Goal: Communication & Community: Answer question/provide support

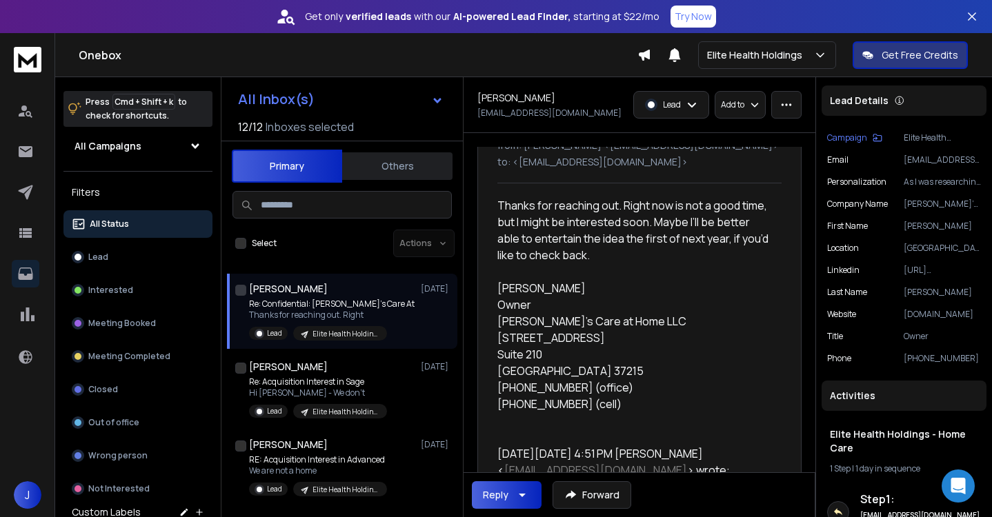
scroll to position [119, 0]
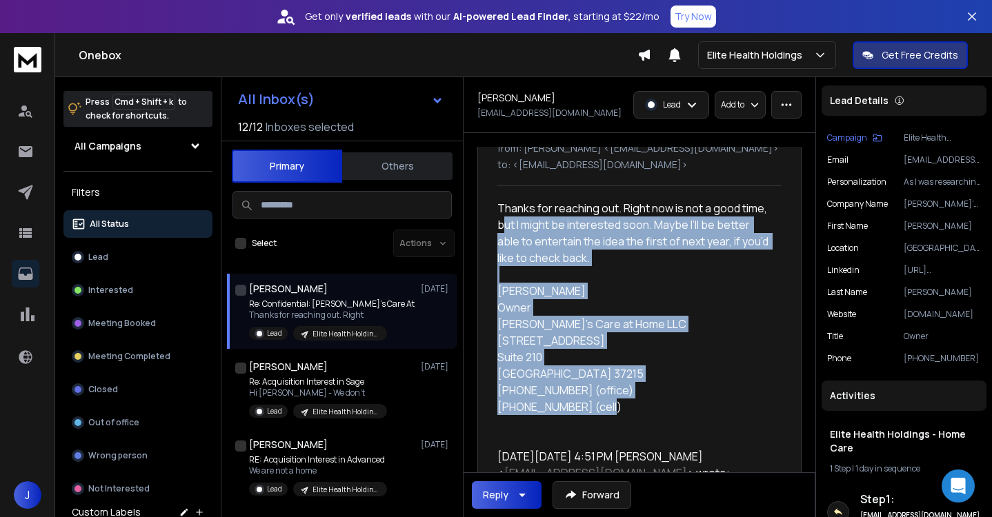
drag, startPoint x: 607, startPoint y: 387, endPoint x: 501, endPoint y: 203, distance: 211.9
click at [501, 203] on div "Thanks for reaching out. Right now is not a good time, but I might be intereste…" at bounding box center [633, 307] width 273 height 215
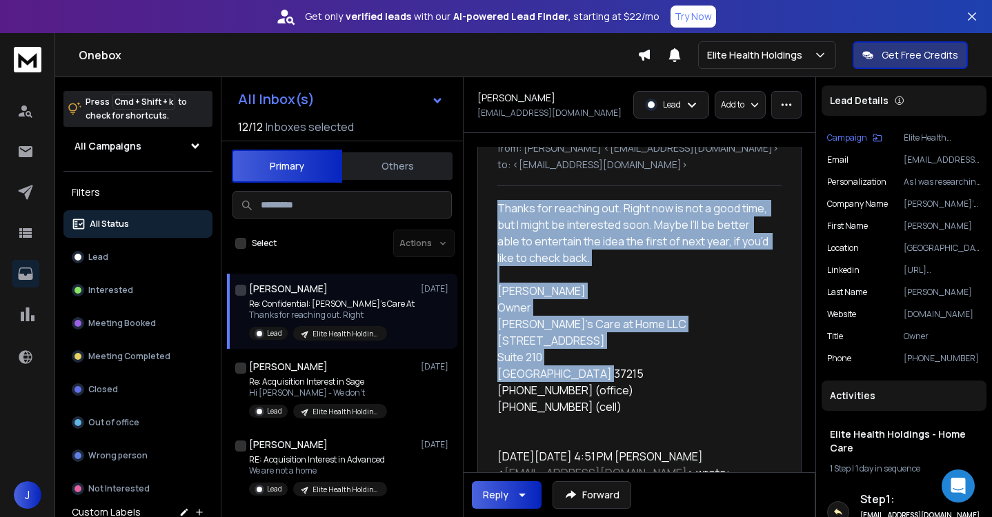
drag, startPoint x: 496, startPoint y: 188, endPoint x: 620, endPoint y: 362, distance: 213.5
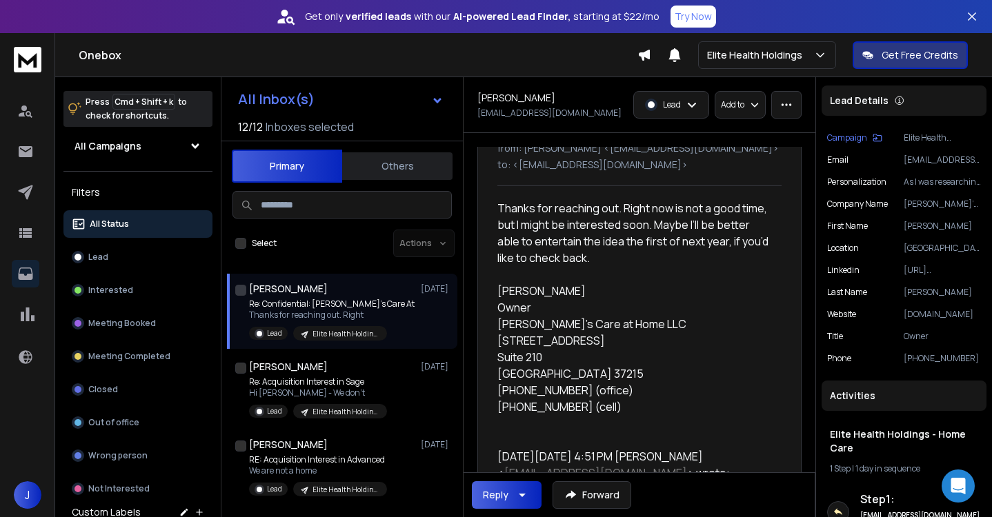
click at [620, 382] on div "[PHONE_NUMBER] (office)" at bounding box center [633, 390] width 273 height 17
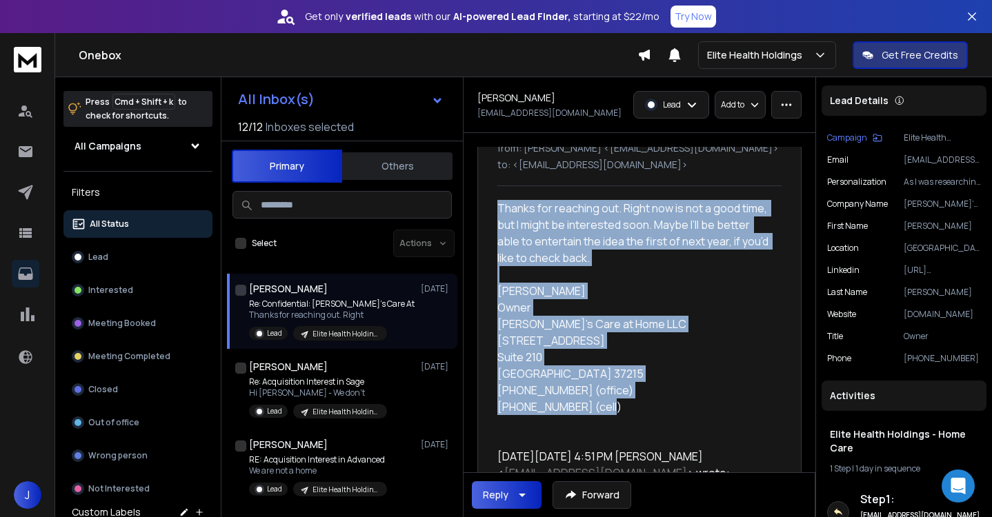
drag, startPoint x: 618, startPoint y: 381, endPoint x: 501, endPoint y: 192, distance: 222.9
click at [501, 200] on div "Thanks for reaching out. Right now is not a good time, but I might be intereste…" at bounding box center [633, 307] width 273 height 215
click at [532, 221] on div "Thanks for reaching out. Right now is not a good time, but I might be intereste…" at bounding box center [633, 307] width 273 height 215
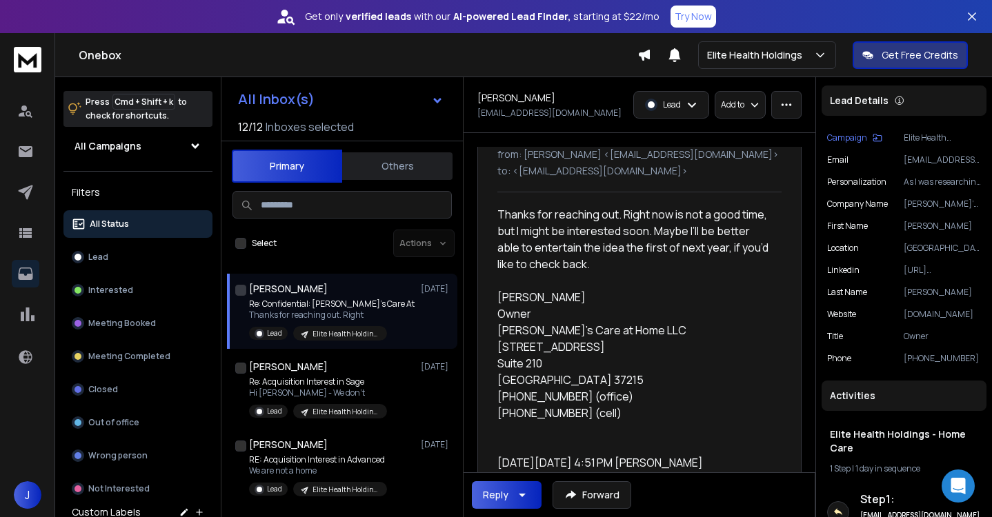
scroll to position [109, 0]
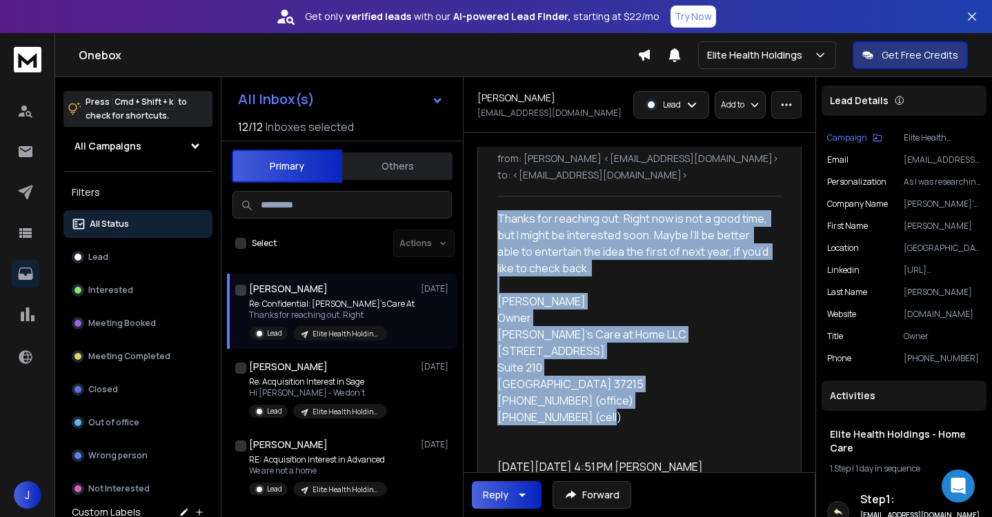
drag, startPoint x: 605, startPoint y: 402, endPoint x: 496, endPoint y: 207, distance: 223.1
click at [589, 310] on div "Owner" at bounding box center [633, 318] width 273 height 17
drag, startPoint x: 610, startPoint y: 396, endPoint x: 499, endPoint y: 204, distance: 221.2
click at [499, 210] on div "Thanks for reaching out. Right now is not a good time, but I might be intereste…" at bounding box center [633, 317] width 273 height 215
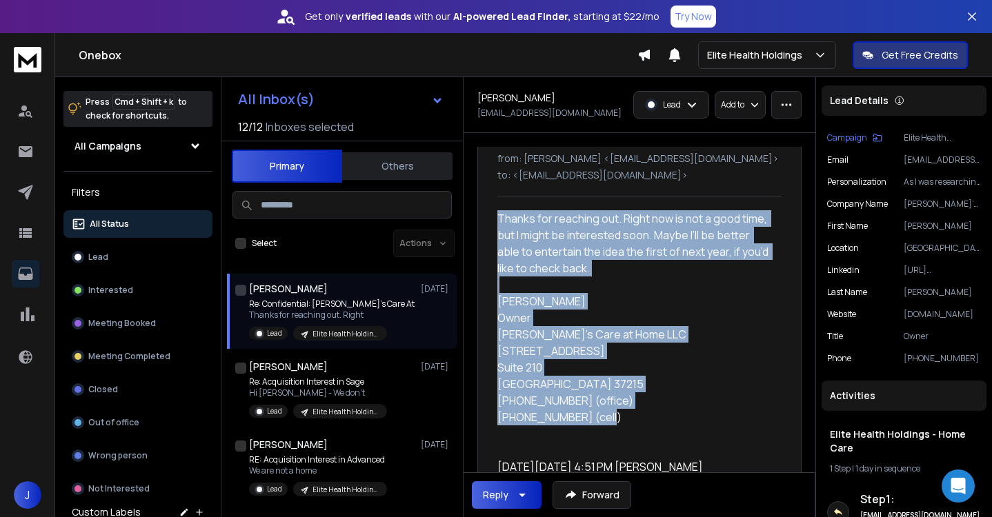
click at [499, 210] on div "Thanks for reaching out. Right now is not a good time, but I might be intereste…" at bounding box center [633, 317] width 273 height 215
drag, startPoint x: 499, startPoint y: 194, endPoint x: 625, endPoint y: 386, distance: 229.9
click at [625, 387] on div "Thanks for reaching out. Right now is not a good time, but I might be intereste…" at bounding box center [633, 317] width 273 height 215
click at [625, 392] on div "[PHONE_NUMBER] (office)" at bounding box center [633, 400] width 273 height 17
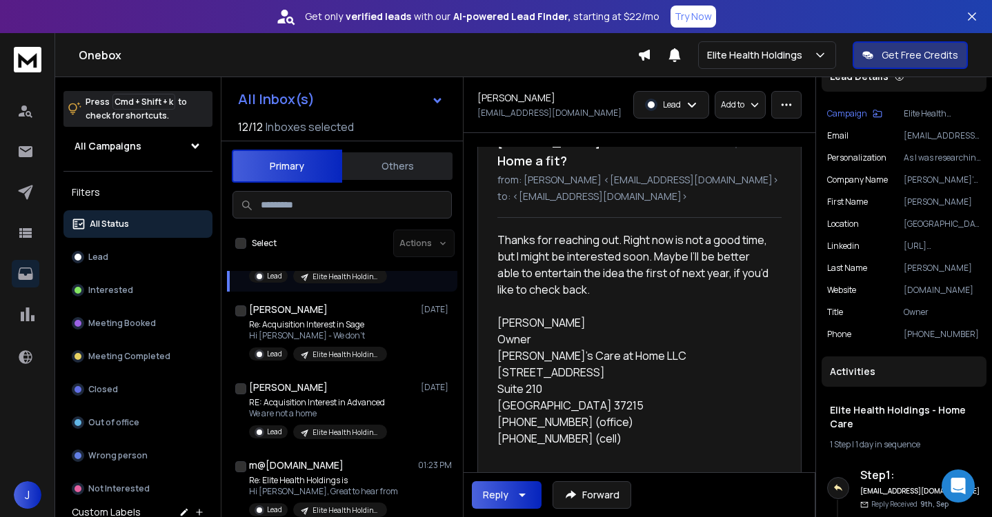
scroll to position [128, 0]
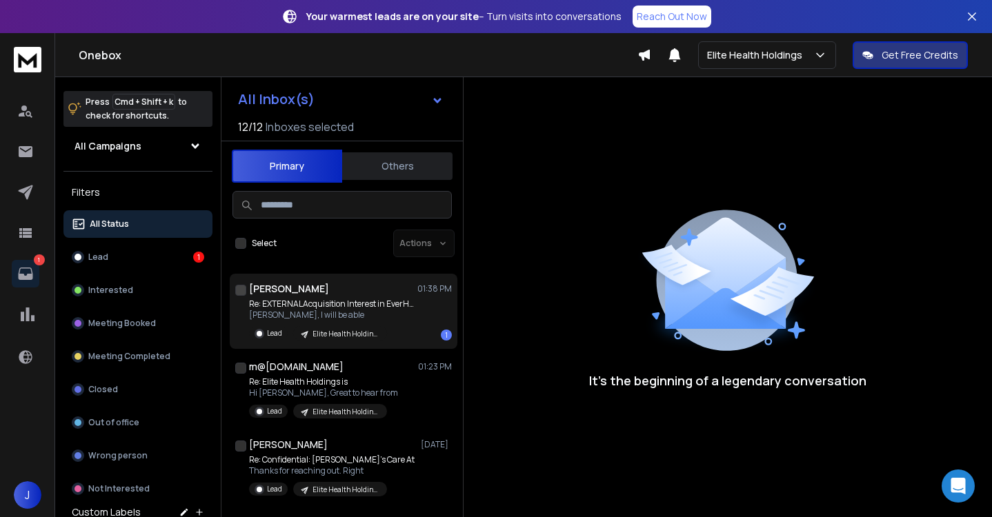
click at [339, 311] on p "David, I will be able" at bounding box center [331, 315] width 165 height 11
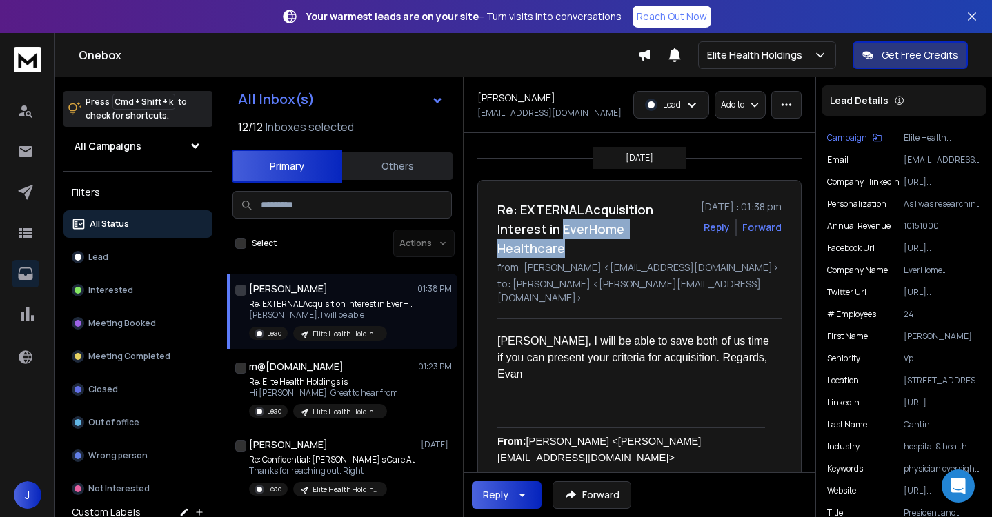
drag, startPoint x: 560, startPoint y: 232, endPoint x: 570, endPoint y: 242, distance: 14.1
click at [570, 242] on h1 "Re: EXTERNALAcquisition Interest in EverHome Healthcare" at bounding box center [594, 229] width 195 height 58
copy h1 "EverHome Healthcare"
click at [532, 352] on div "[PERSON_NAME], I will be able to save both of us time if you can present your c…" at bounding box center [633, 358] width 273 height 50
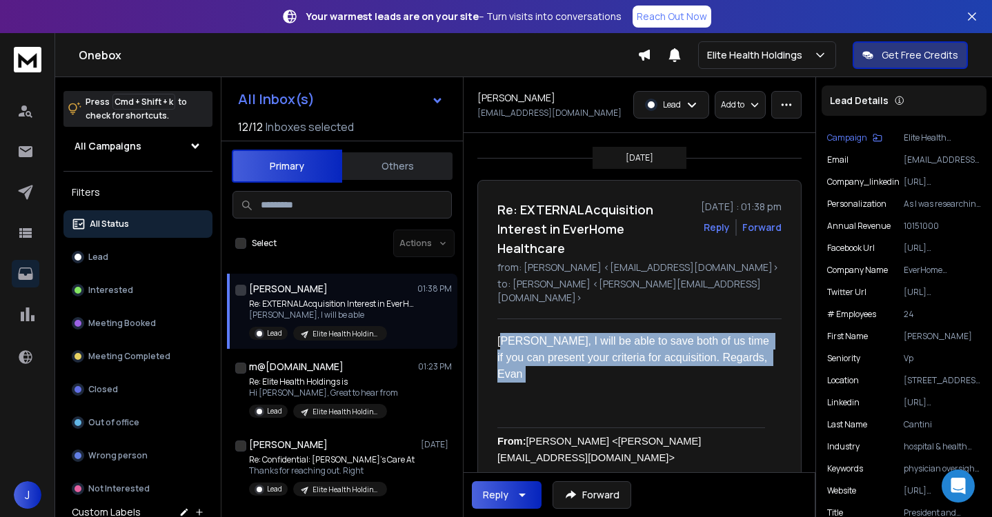
click at [532, 352] on div "[PERSON_NAME], I will be able to save both of us time if you can present your c…" at bounding box center [633, 358] width 273 height 50
copy div "[PERSON_NAME], I will be able to save both of us time if you can present your c…"
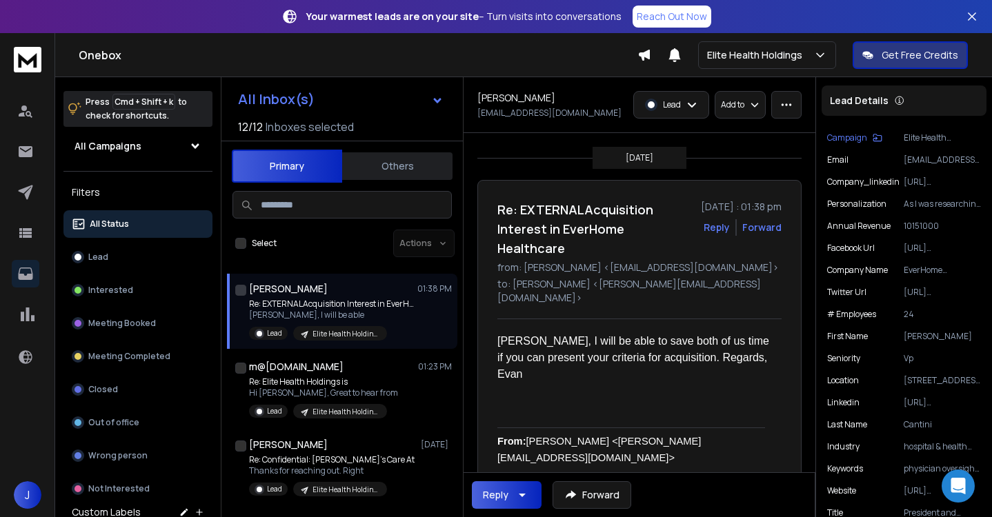
click at [728, 235] on div "Re: EXTERNALAcquisition Interest in EverHome Healthcare 10 September 2025 : 01:…" at bounding box center [639, 229] width 284 height 58
click at [728, 230] on button "Reply" at bounding box center [716, 228] width 26 height 14
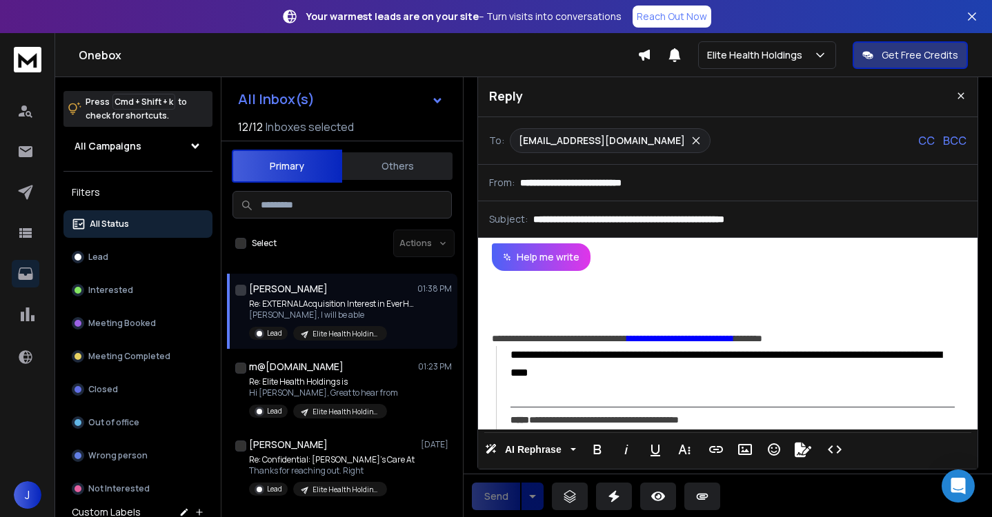
scroll to position [18, 0]
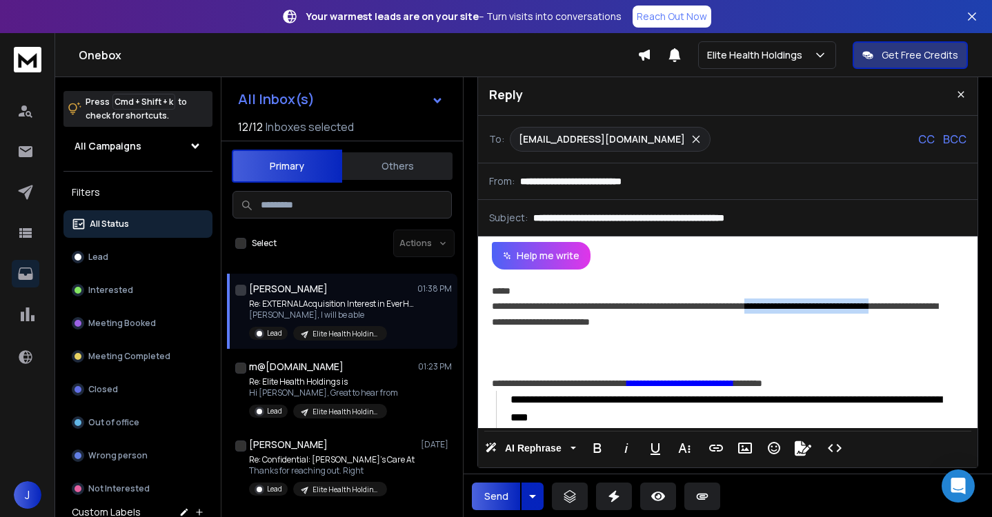
drag, startPoint x: 547, startPoint y: 325, endPoint x: 836, endPoint y: 303, distance: 289.8
click at [836, 303] on p "**********" at bounding box center [720, 314] width 457 height 31
click at [530, 290] on p "*****" at bounding box center [720, 290] width 457 height 15
click at [676, 308] on p "**********" at bounding box center [720, 314] width 457 height 31
click at [783, 309] on p "**********" at bounding box center [720, 314] width 457 height 31
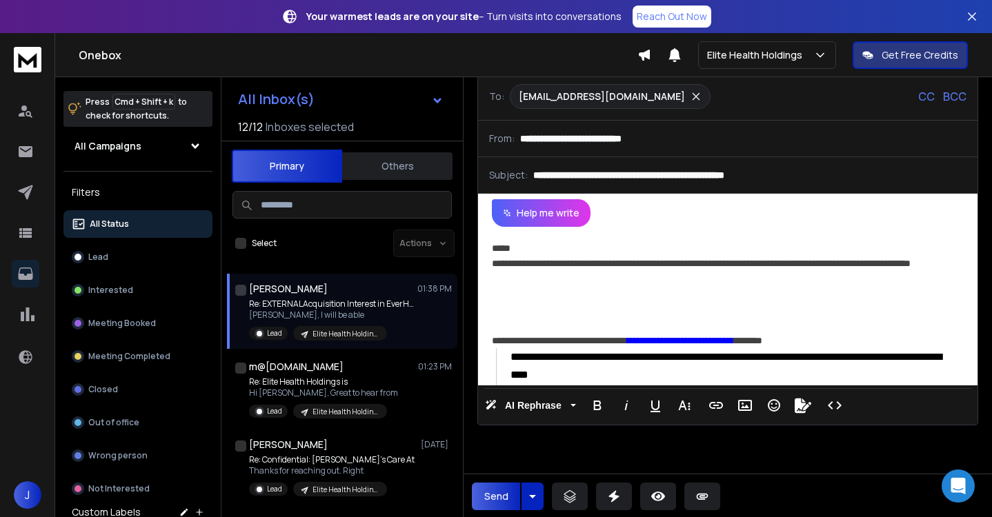
scroll to position [64, 0]
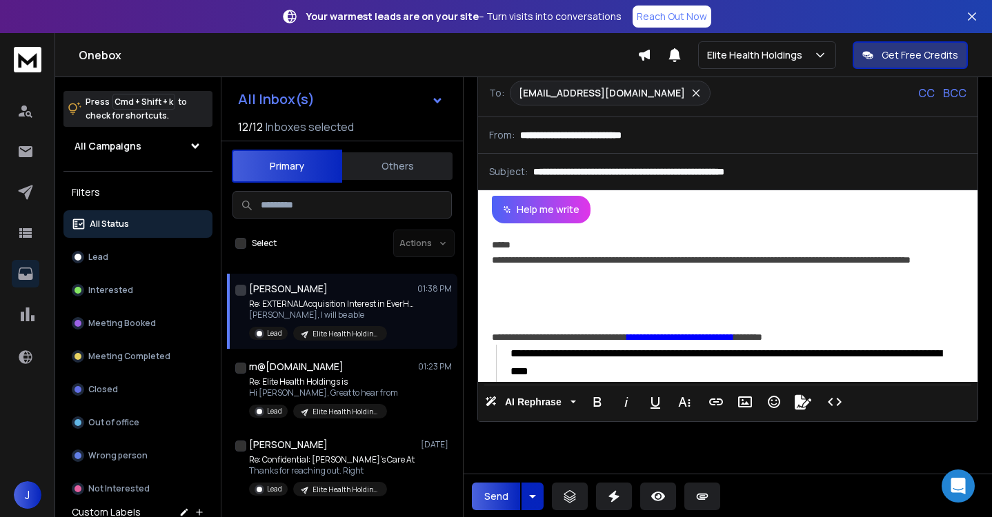
click at [692, 259] on p "**********" at bounding box center [720, 267] width 457 height 31
click at [616, 277] on p "**********" at bounding box center [720, 267] width 457 height 31
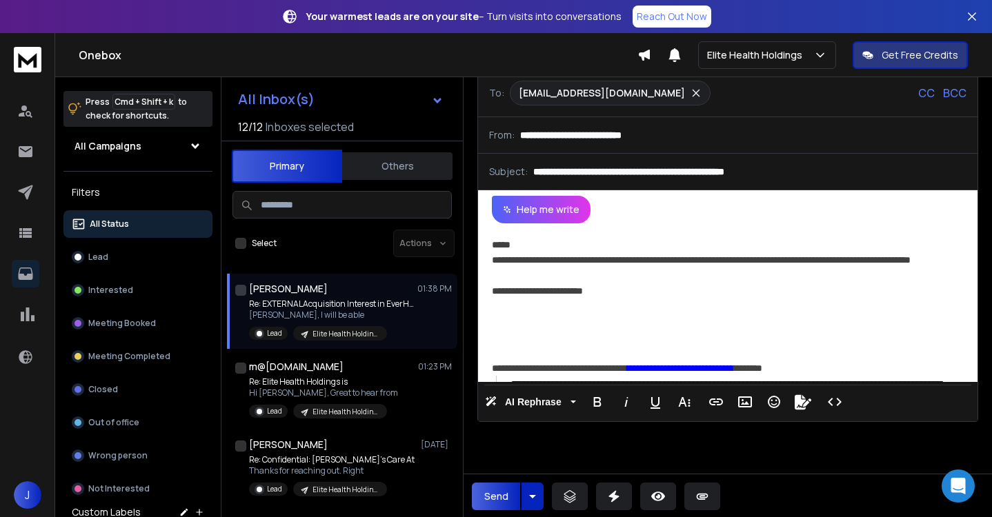
click at [496, 493] on button "Send" at bounding box center [496, 497] width 48 height 28
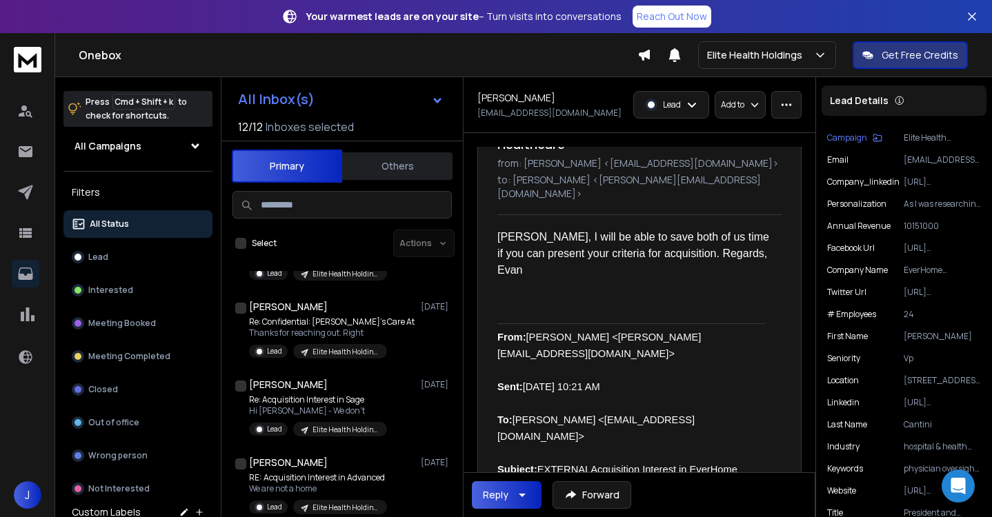
scroll to position [0, 0]
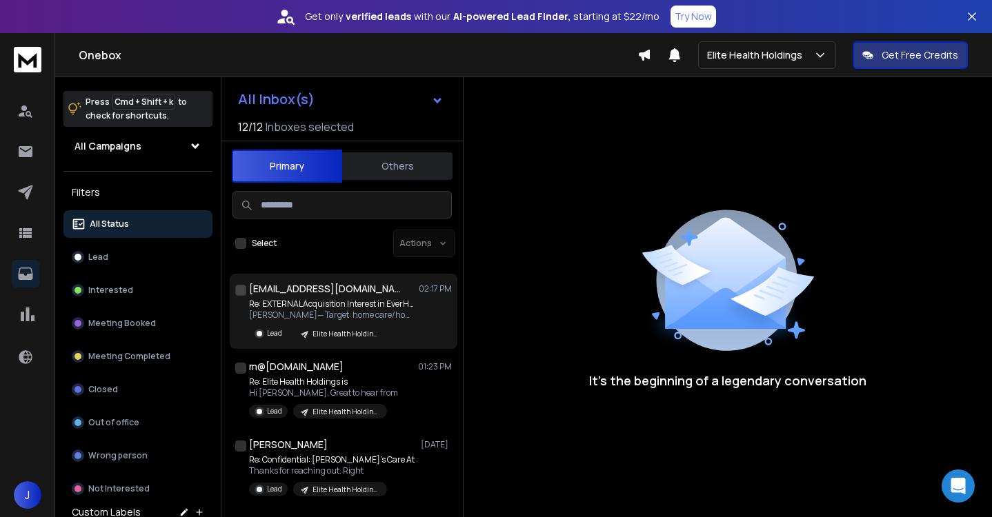
click at [339, 308] on p "Re: EXTERNALAcquisition Interest in EverHome" at bounding box center [331, 304] width 165 height 11
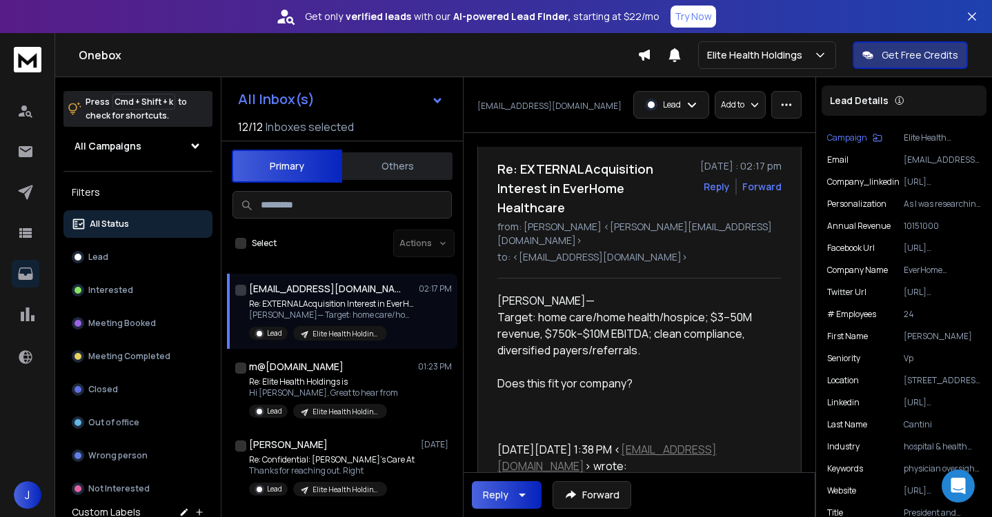
scroll to position [66, 0]
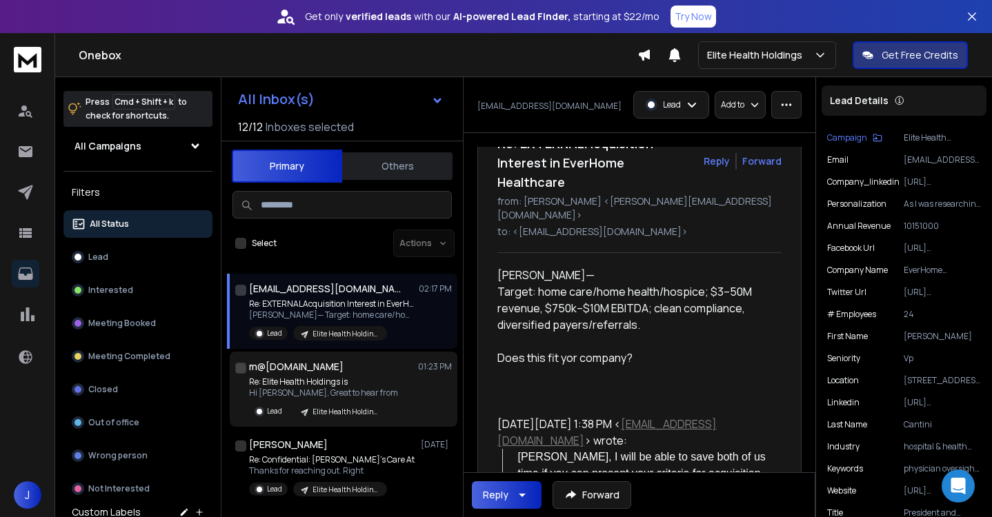
click at [349, 385] on p "Re: Elite Health Holdings is" at bounding box center [323, 381] width 149 height 11
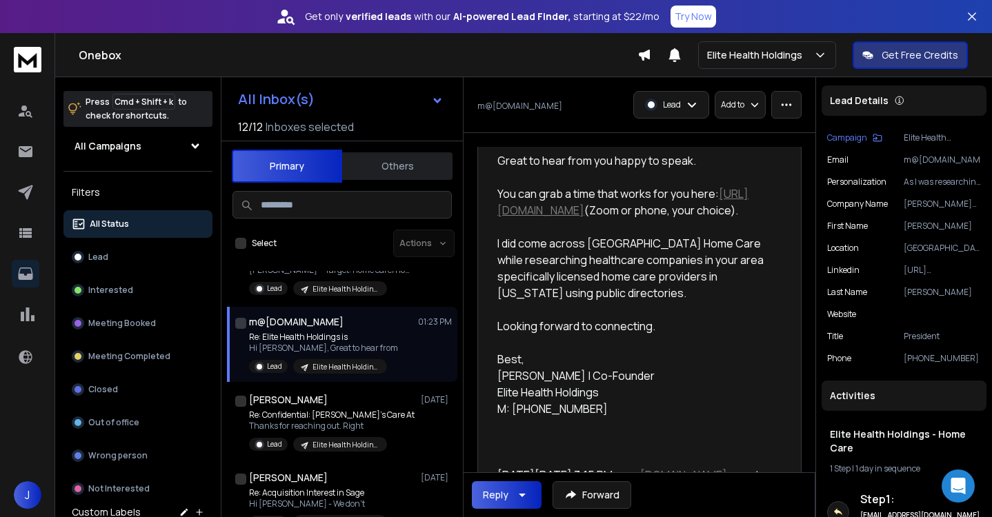
scroll to position [48, 0]
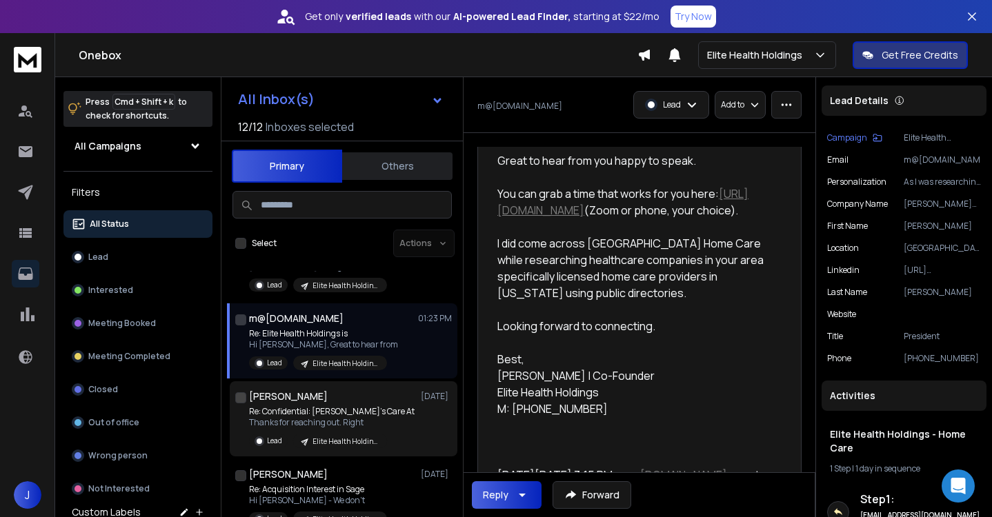
click at [342, 410] on p "Re: Confidential: [PERSON_NAME]'s Care At" at bounding box center [331, 411] width 165 height 11
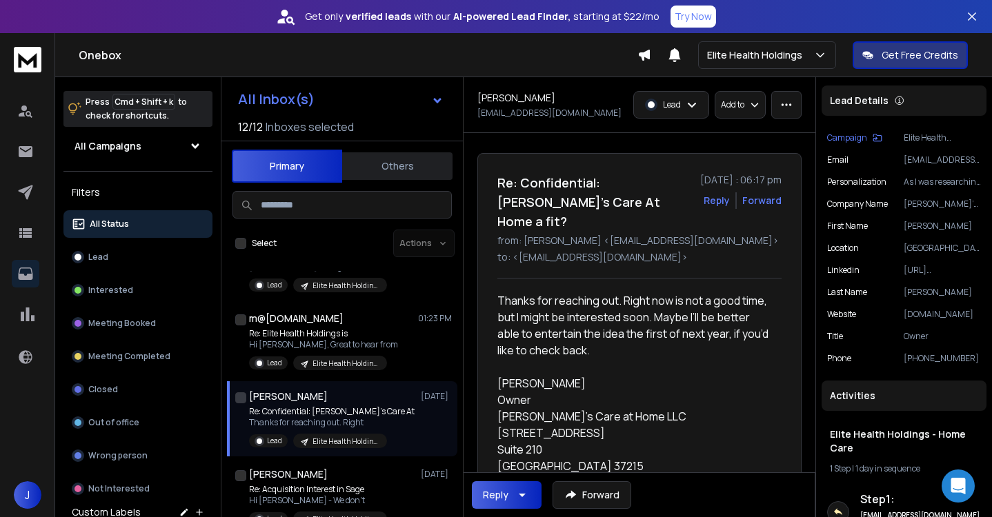
scroll to position [37, 0]
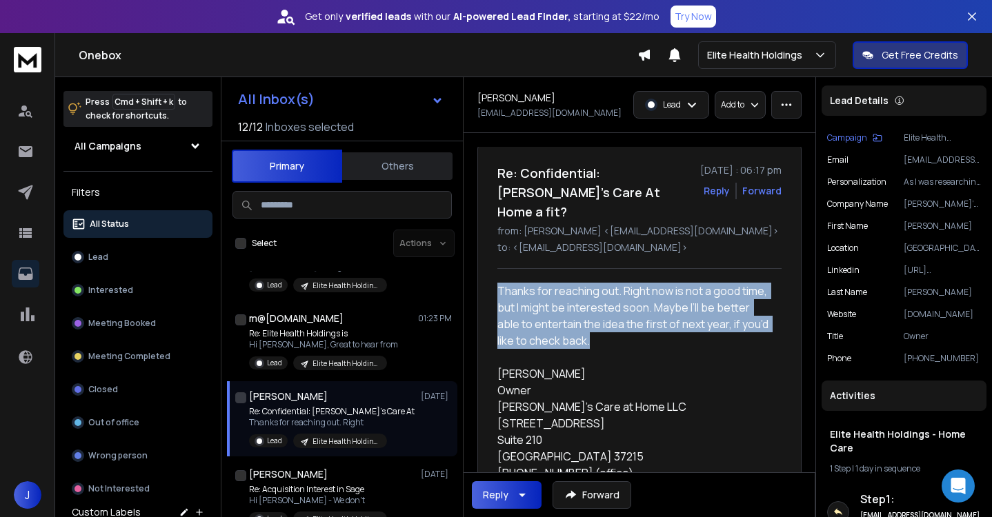
drag, startPoint x: 595, startPoint y: 328, endPoint x: 501, endPoint y: 274, distance: 108.4
click at [499, 283] on div "Thanks for reaching out. Right now is not a good time, but I might be intereste…" at bounding box center [633, 390] width 273 height 215
copy div "Thanks for reaching out. Right now is not a good time, but I might be intereste…"
click at [722, 193] on button "Reply" at bounding box center [716, 191] width 26 height 14
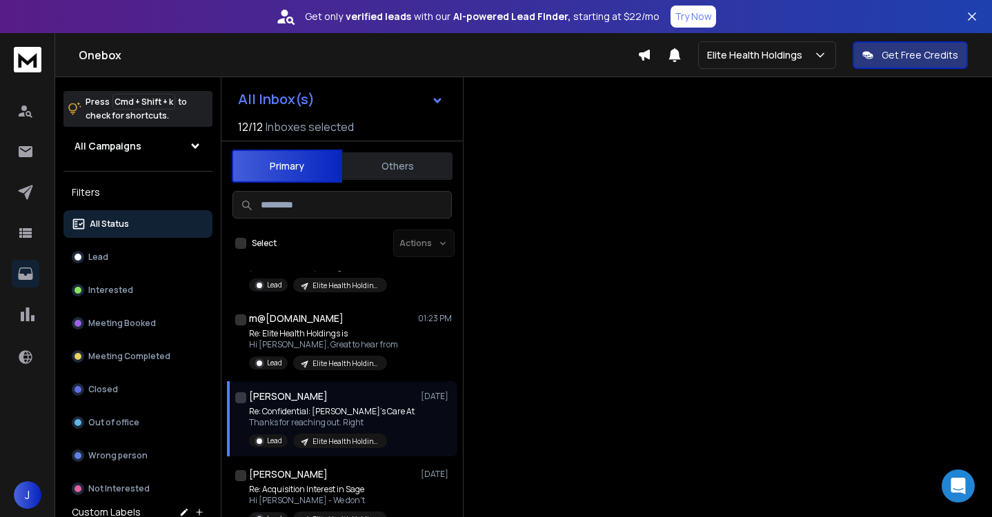
scroll to position [0, 0]
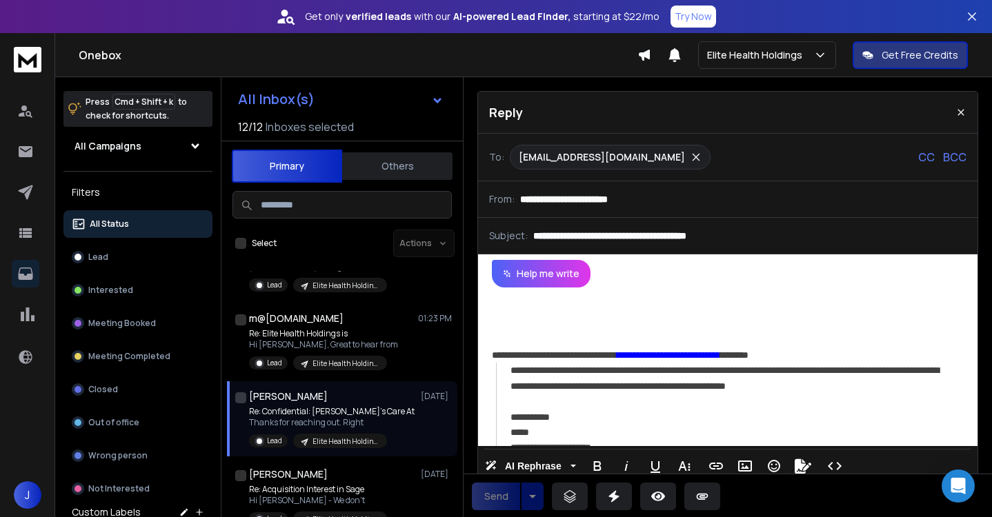
click at [552, 315] on div at bounding box center [728, 308] width 472 height 15
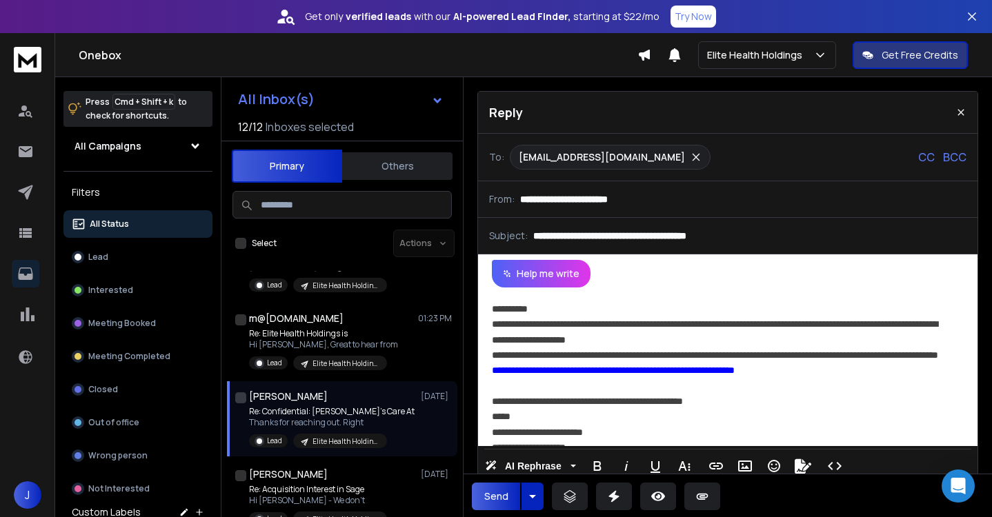
click at [532, 310] on p "**********" at bounding box center [720, 308] width 457 height 15
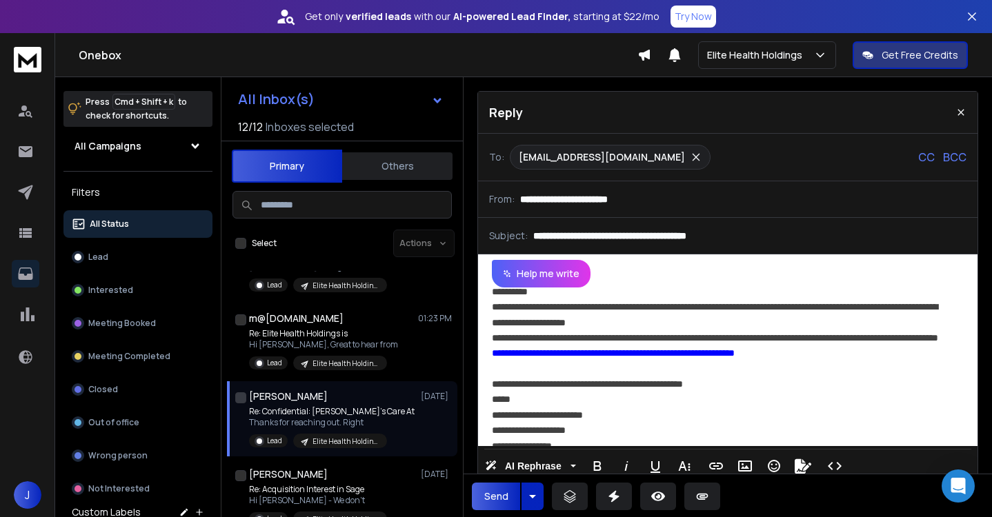
scroll to position [16, 0]
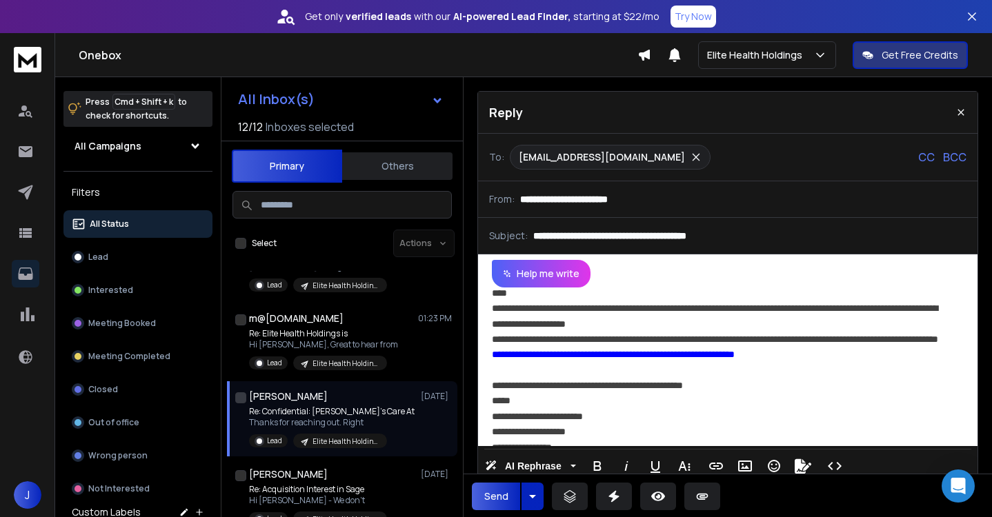
click at [627, 314] on p "**********" at bounding box center [720, 316] width 457 height 31
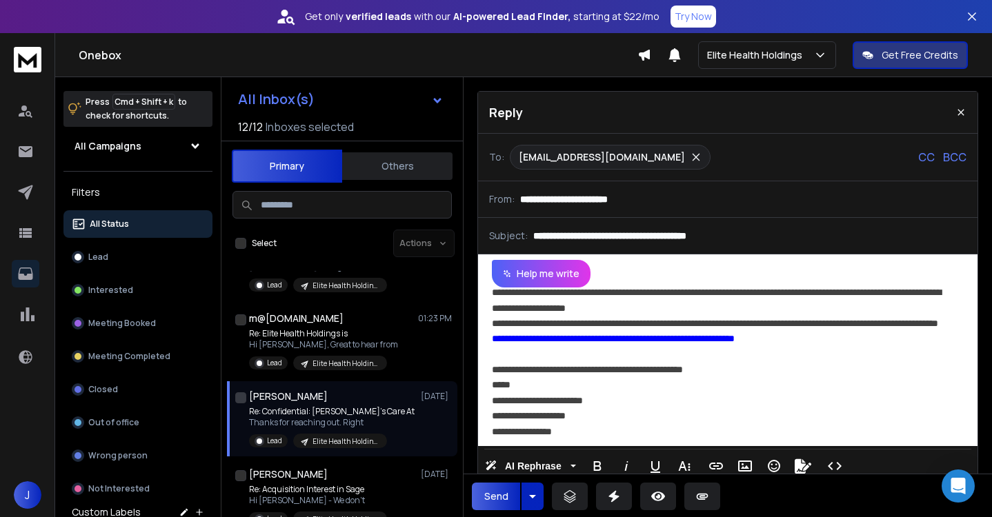
scroll to position [27, 0]
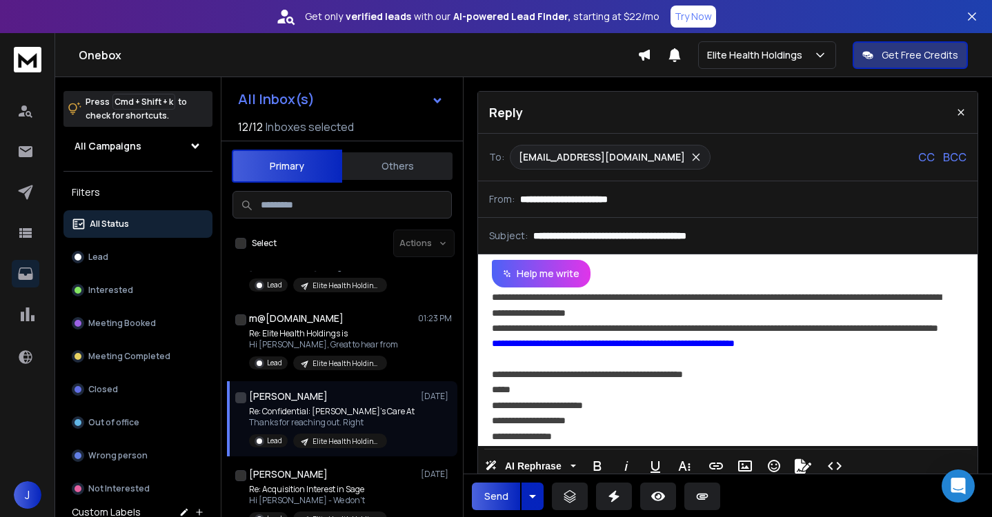
click at [679, 309] on p "**********" at bounding box center [720, 305] width 457 height 31
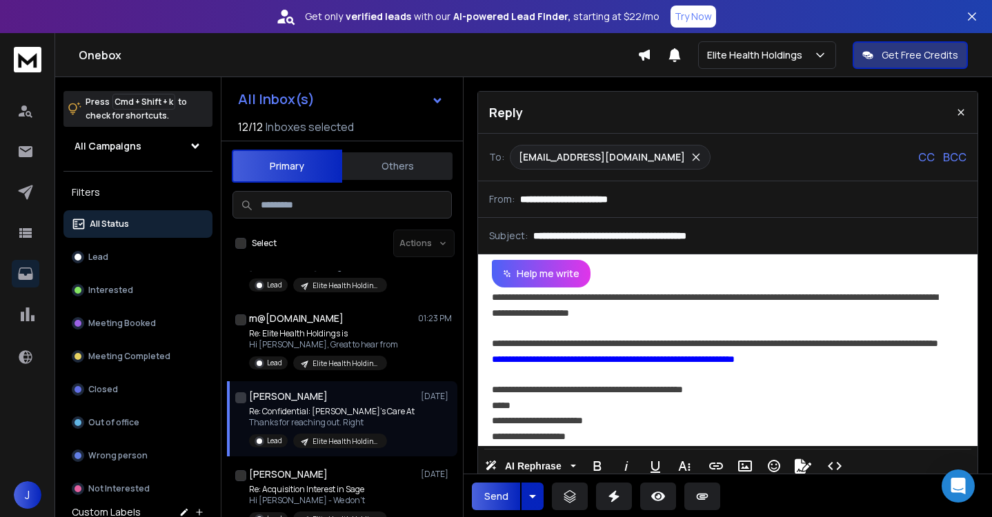
click at [821, 370] on p "**********" at bounding box center [720, 359] width 457 height 46
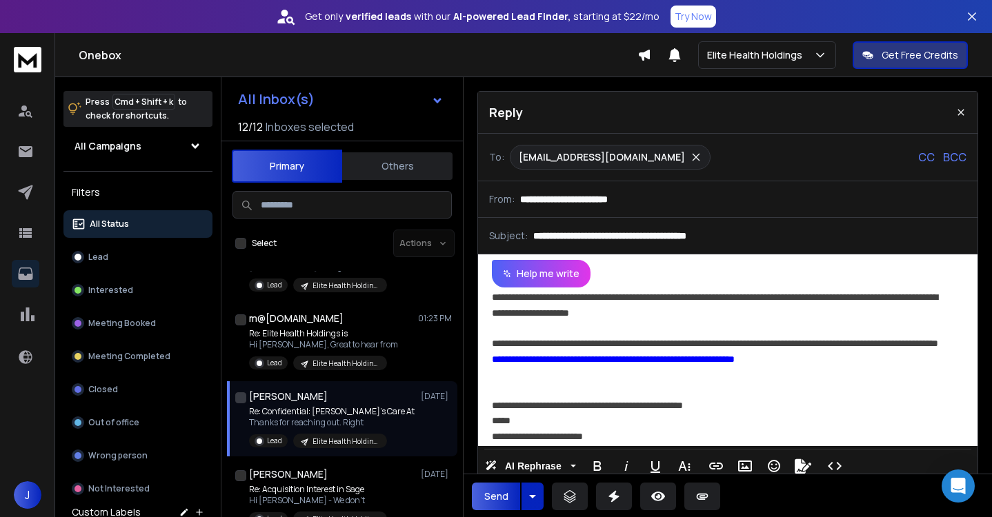
click at [719, 421] on p "**********" at bounding box center [720, 444] width 457 height 62
click at [738, 413] on p "**********" at bounding box center [720, 444] width 457 height 62
click at [742, 405] on p "**********" at bounding box center [720, 405] width 457 height 15
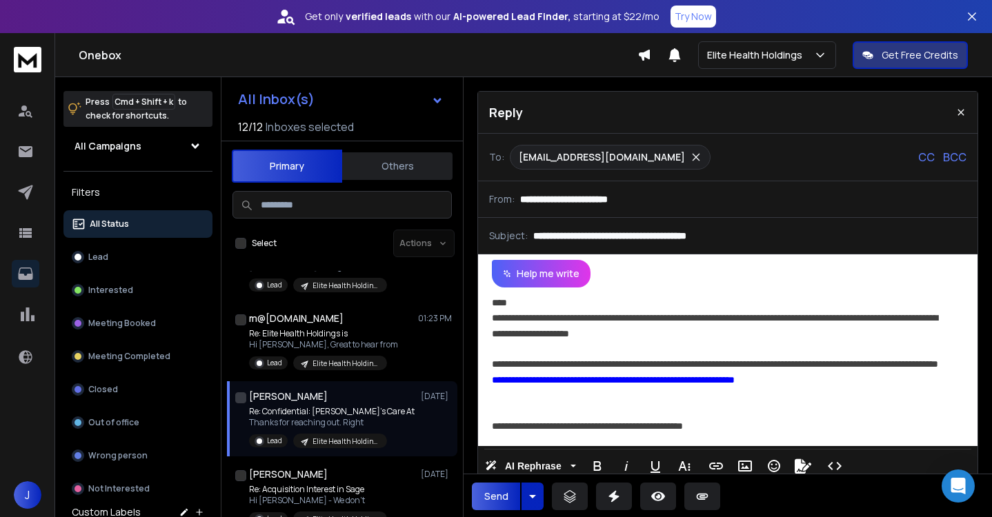
scroll to position [0, 0]
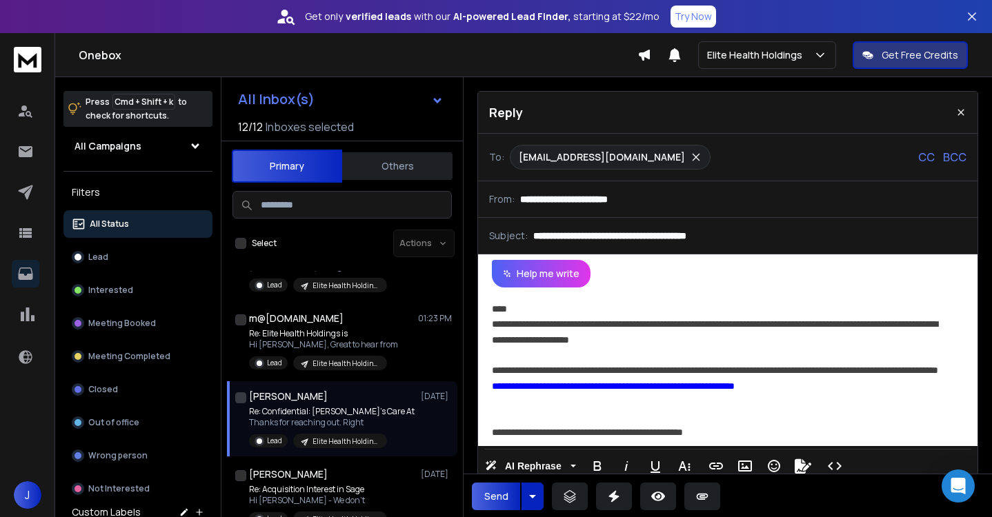
click at [521, 308] on p "****" at bounding box center [720, 308] width 457 height 15
click at [493, 503] on button "Send" at bounding box center [496, 497] width 48 height 28
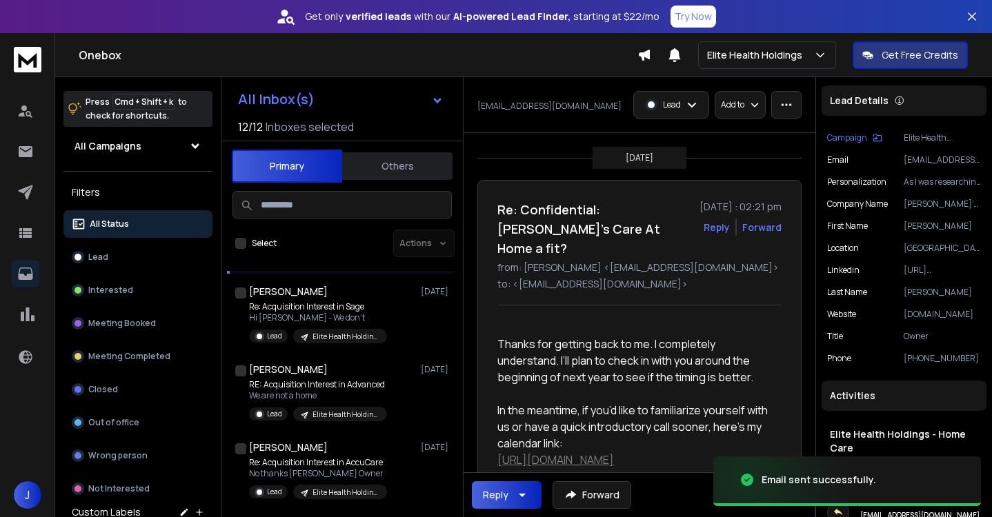
scroll to position [234, 0]
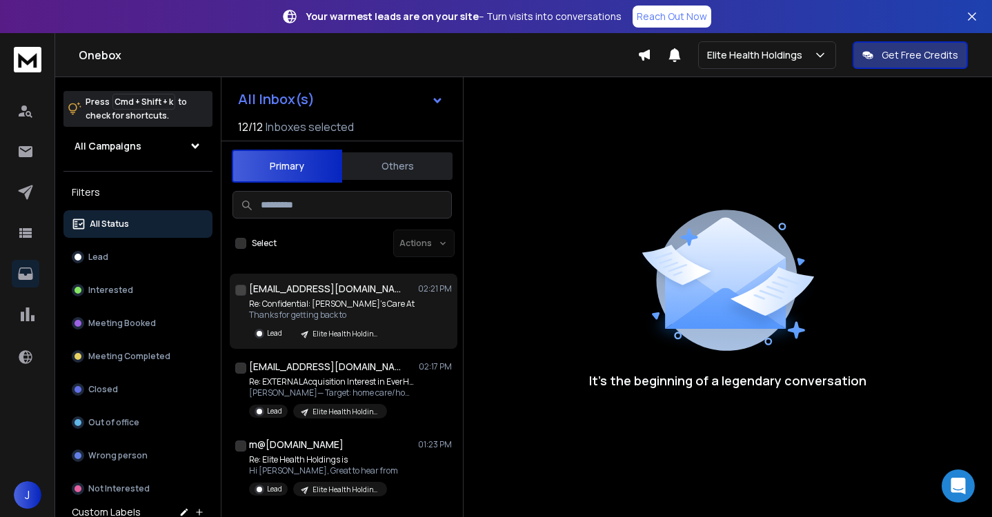
click at [361, 314] on p "Thanks for getting back to" at bounding box center [331, 315] width 165 height 11
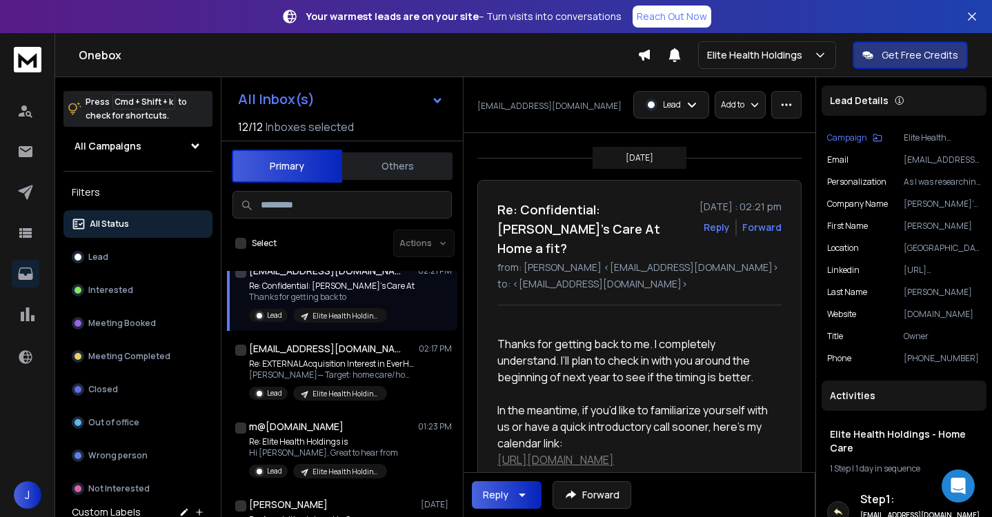
scroll to position [23, 0]
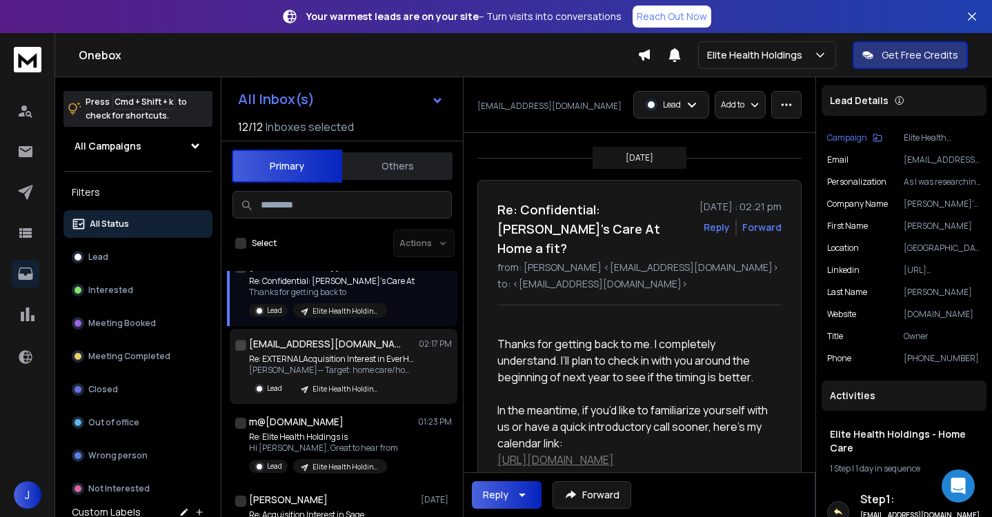
click at [382, 366] on p "[PERSON_NAME]— Target: home care/home health/hospice; $3–50M" at bounding box center [331, 370] width 165 height 11
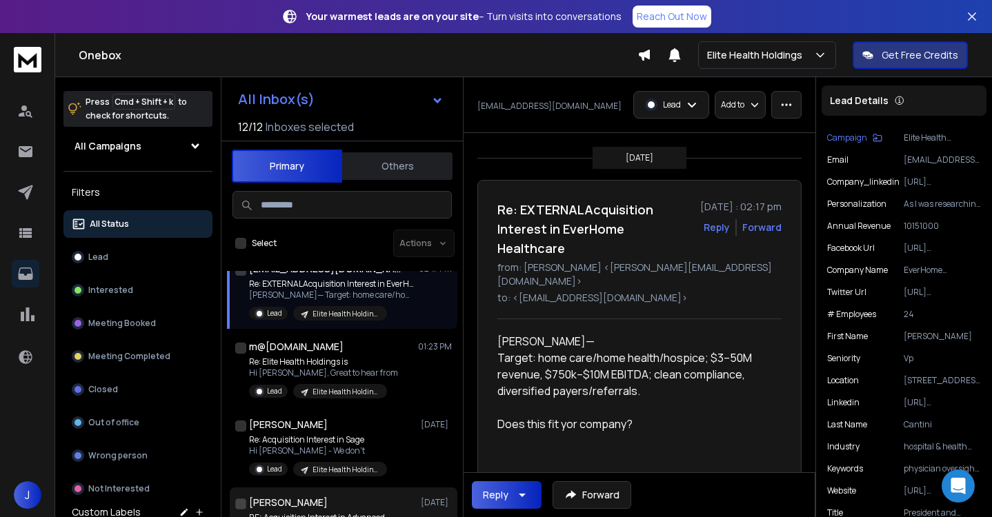
scroll to position [87, 0]
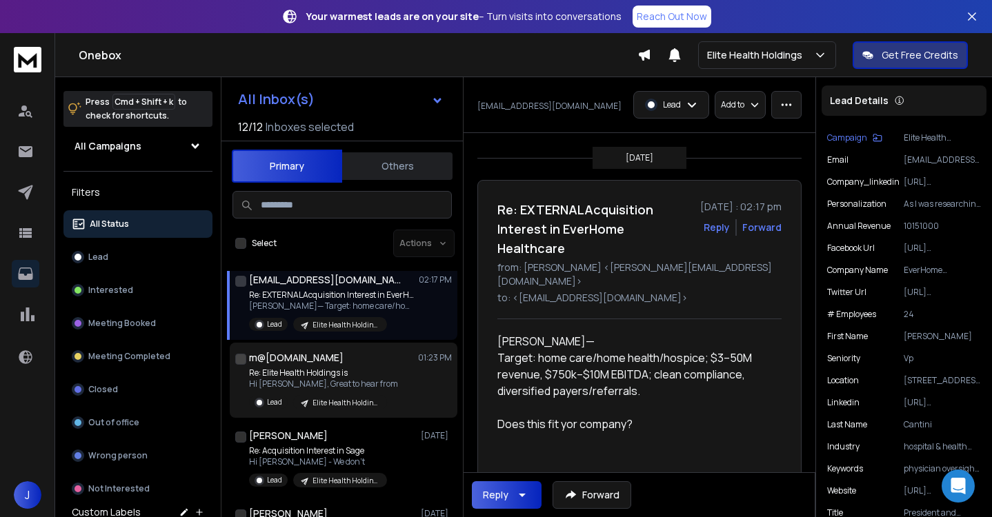
click at [372, 377] on p "Re: Elite Health Holdings is" at bounding box center [323, 373] width 149 height 11
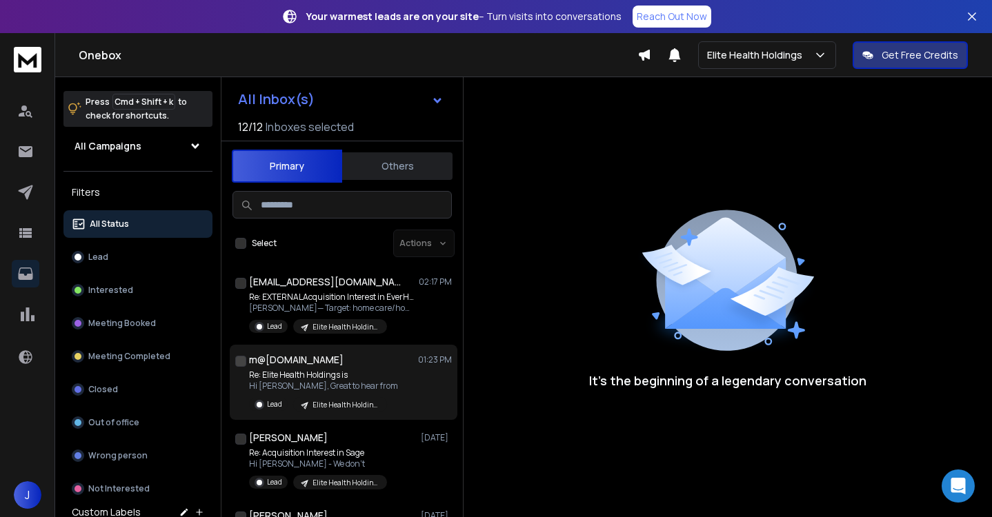
scroll to position [130, 0]
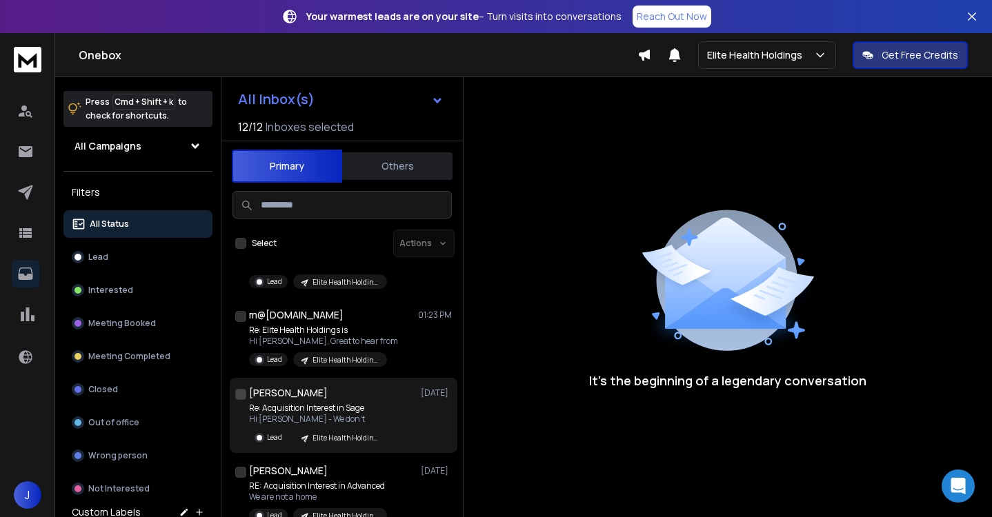
click at [329, 403] on p "Re: Acquisition Interest in Sage" at bounding box center [318, 408] width 138 height 11
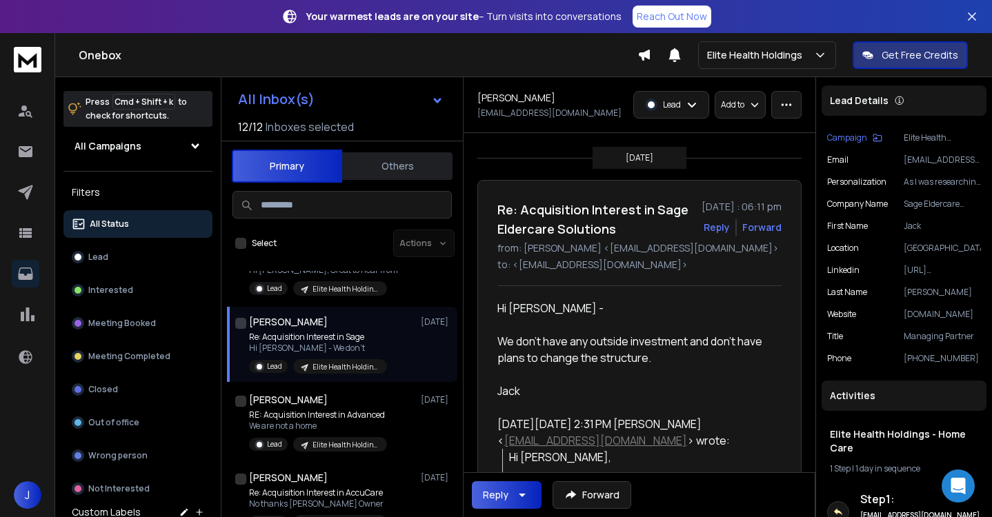
scroll to position [199, 0]
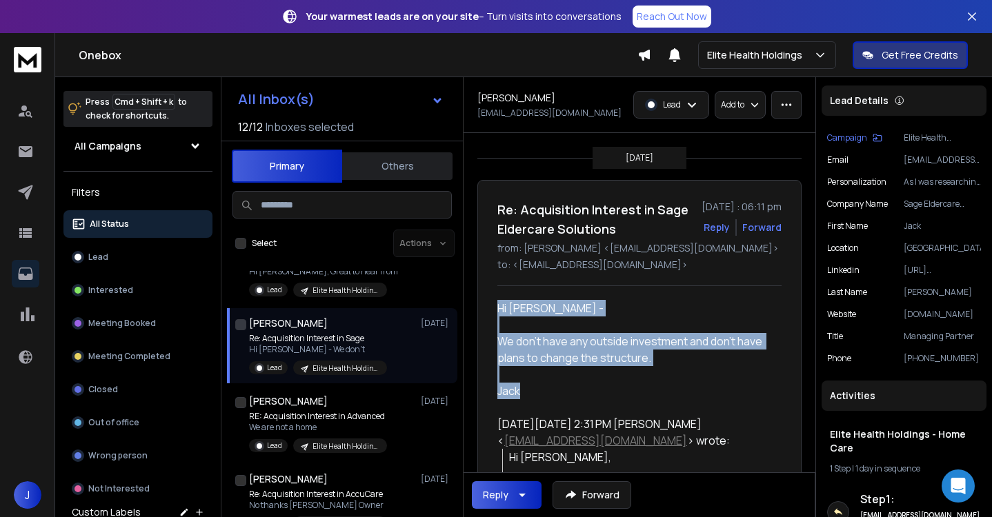
drag, startPoint x: 526, startPoint y: 411, endPoint x: 493, endPoint y: 334, distance: 84.0
copy div "Hi David - We don't have any outside investment and don't have plans to change …"
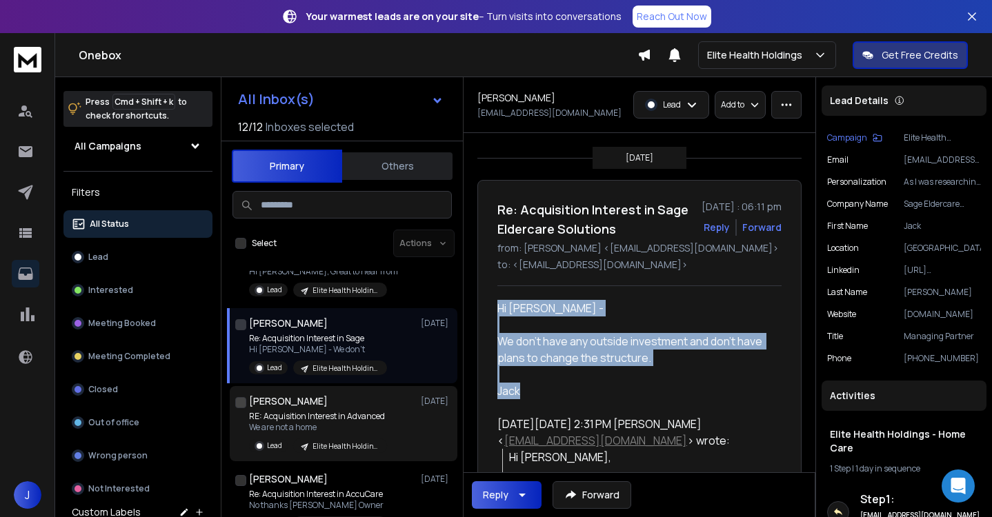
scroll to position [239, 0]
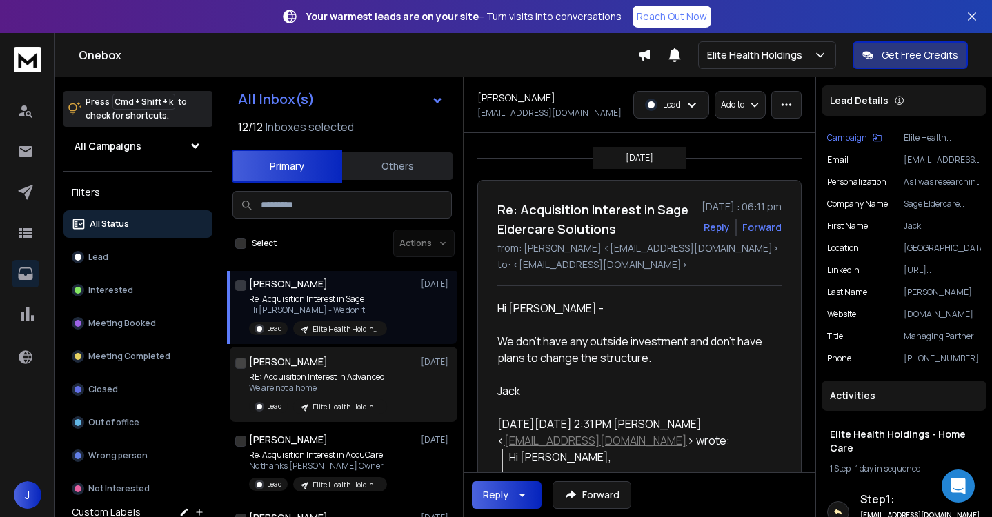
click at [352, 375] on p "RE: Acquisition Interest in Advanced" at bounding box center [318, 377] width 138 height 11
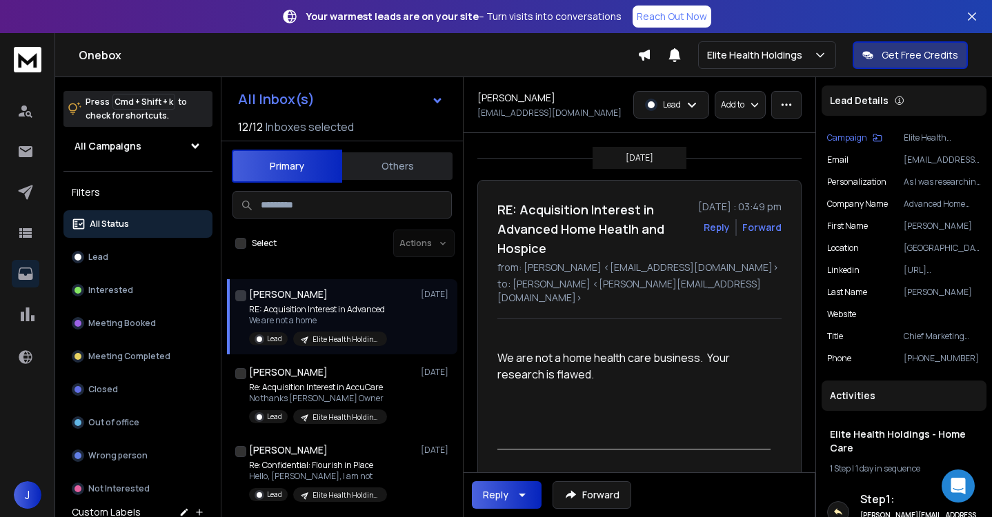
scroll to position [309, 0]
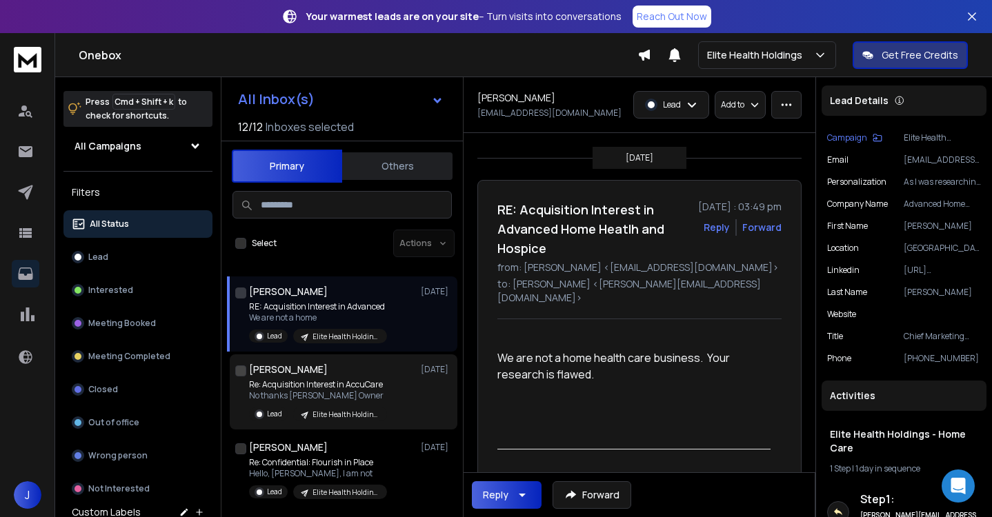
click at [356, 371] on div "Dana Moulton 08 Sep" at bounding box center [350, 370] width 203 height 14
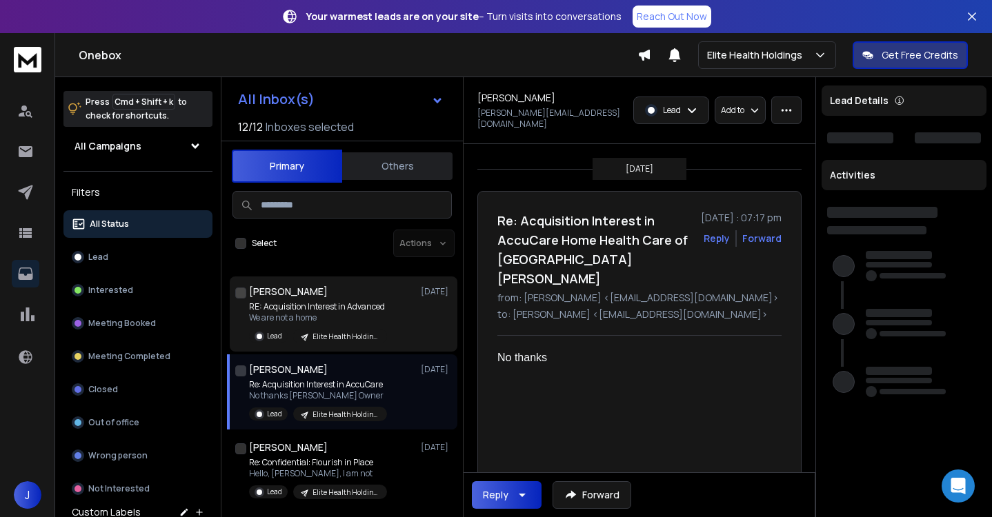
click at [361, 314] on p "We are not a home" at bounding box center [318, 317] width 138 height 11
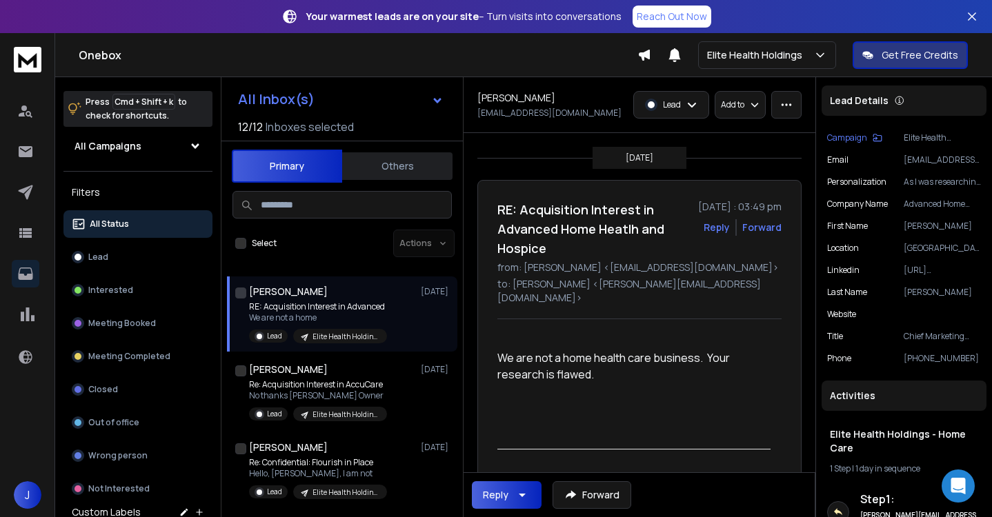
click at [681, 109] on p "Lead" at bounding box center [672, 104] width 18 height 11
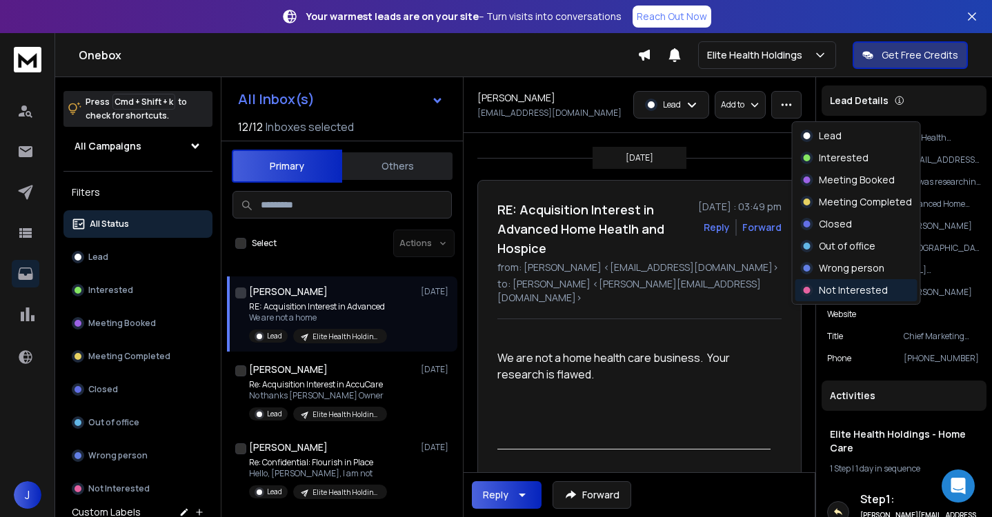
click at [857, 293] on p "Not Interested" at bounding box center [852, 290] width 69 height 14
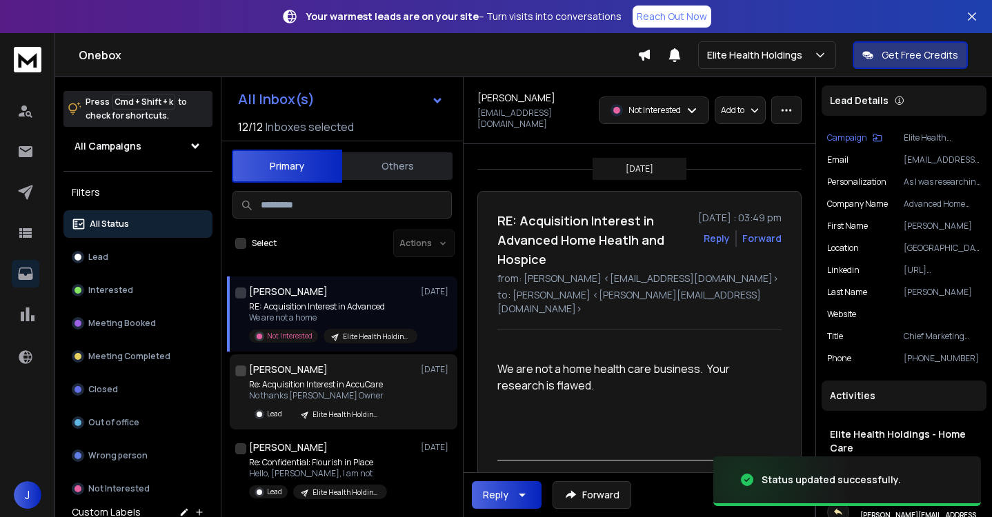
click at [319, 391] on p "No thanks [PERSON_NAME] Owner" at bounding box center [318, 395] width 138 height 11
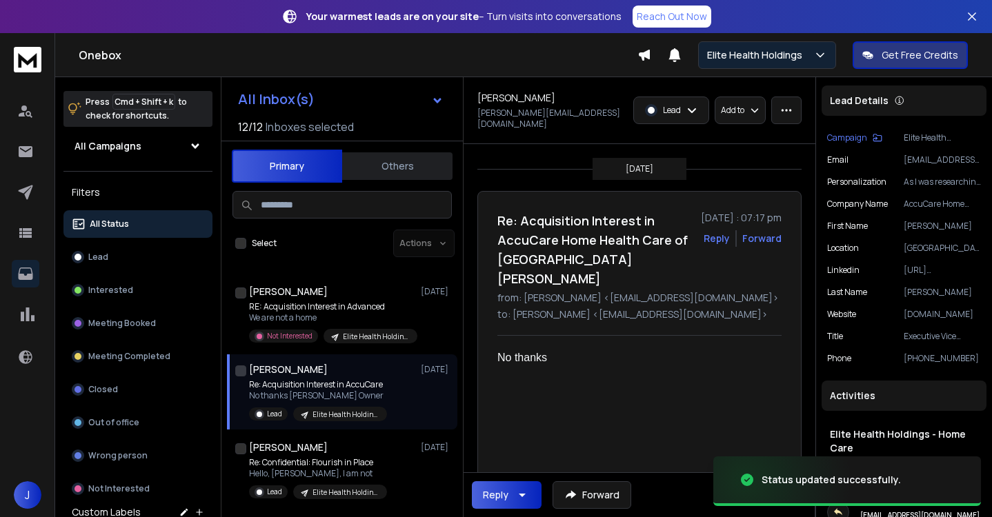
click at [780, 63] on button "Elite Health Holdings" at bounding box center [767, 55] width 138 height 28
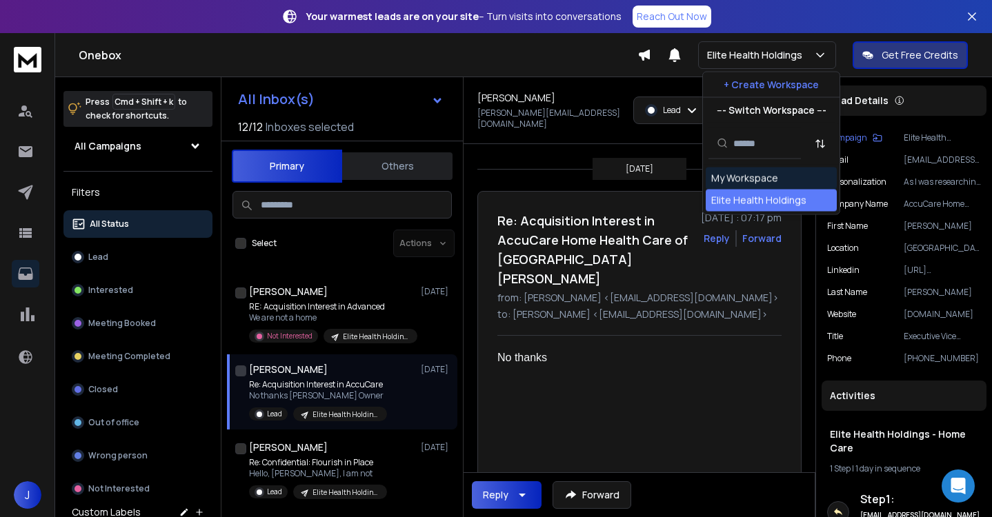
click at [674, 242] on div "Re: Acquisition Interest in AccuCare Home Health Care of St. Louis 8 September …" at bounding box center [639, 249] width 284 height 77
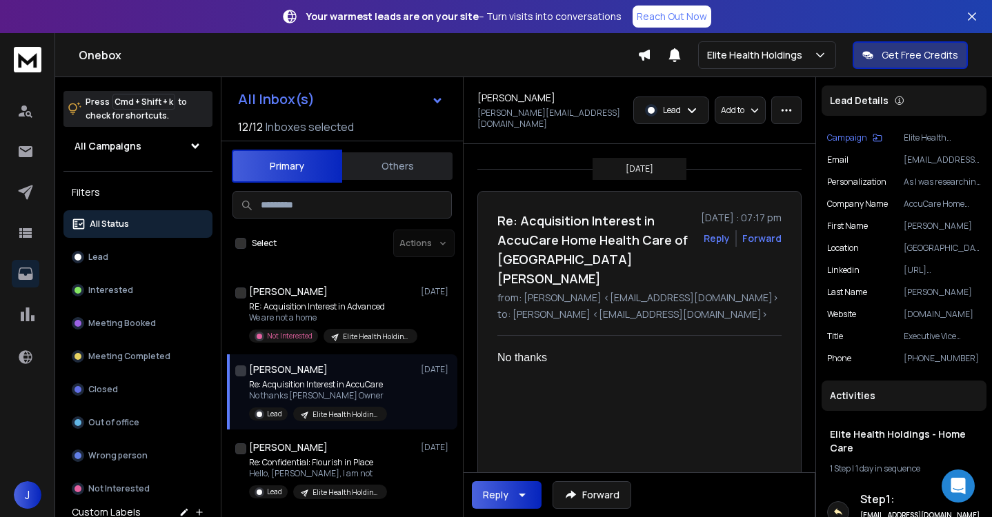
click at [685, 111] on div "Lead" at bounding box center [671, 110] width 74 height 26
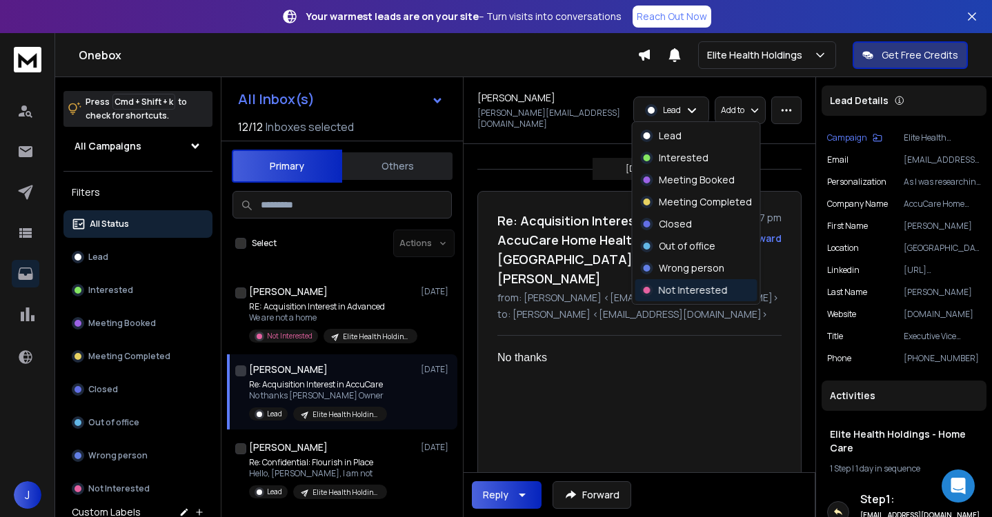
click at [684, 288] on p "Not Interested" at bounding box center [692, 290] width 69 height 14
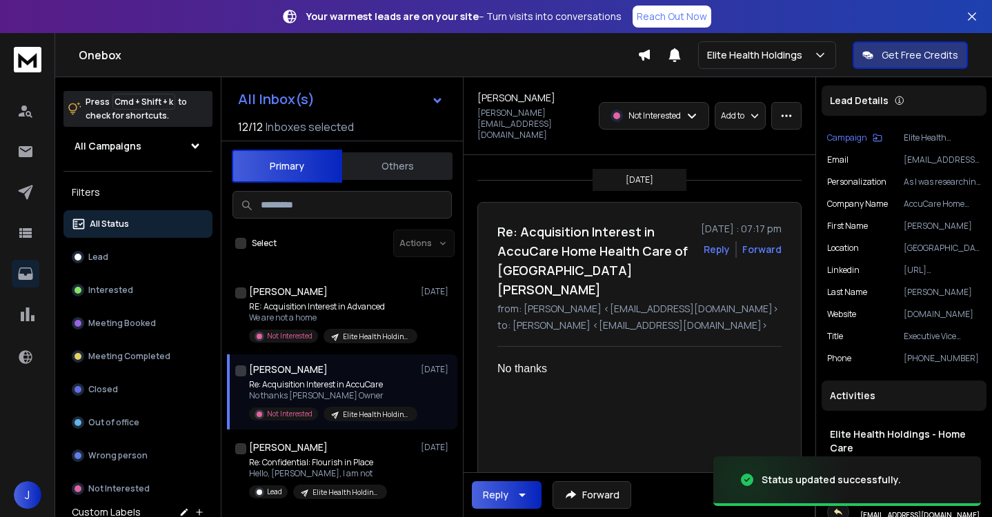
scroll to position [10, 0]
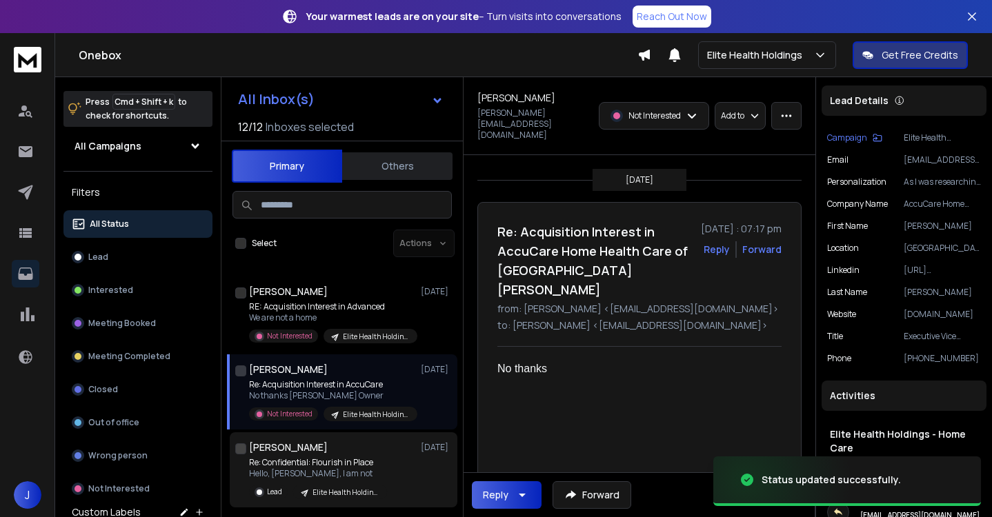
click at [336, 441] on div "Melanie Lee 08 Sep" at bounding box center [350, 448] width 203 height 14
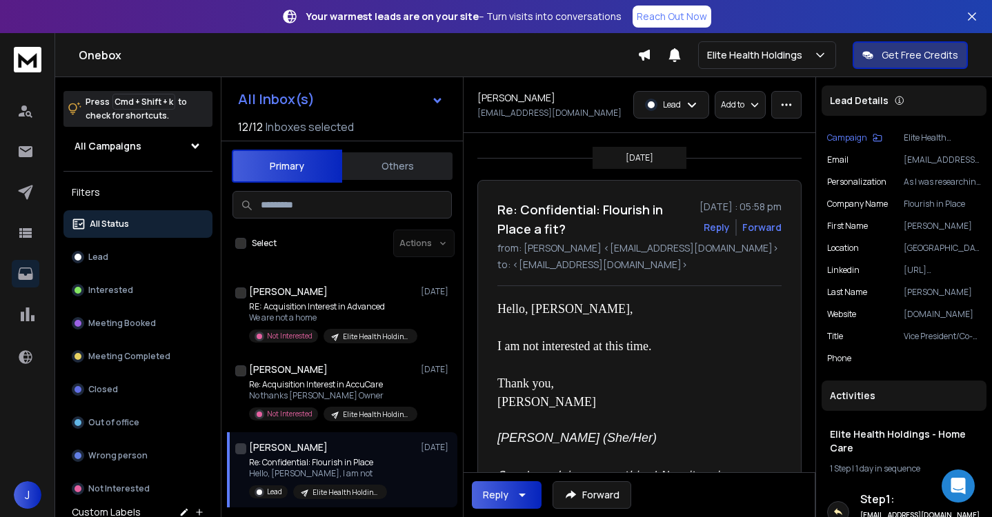
click at [687, 108] on icon at bounding box center [691, 104] width 11 height 11
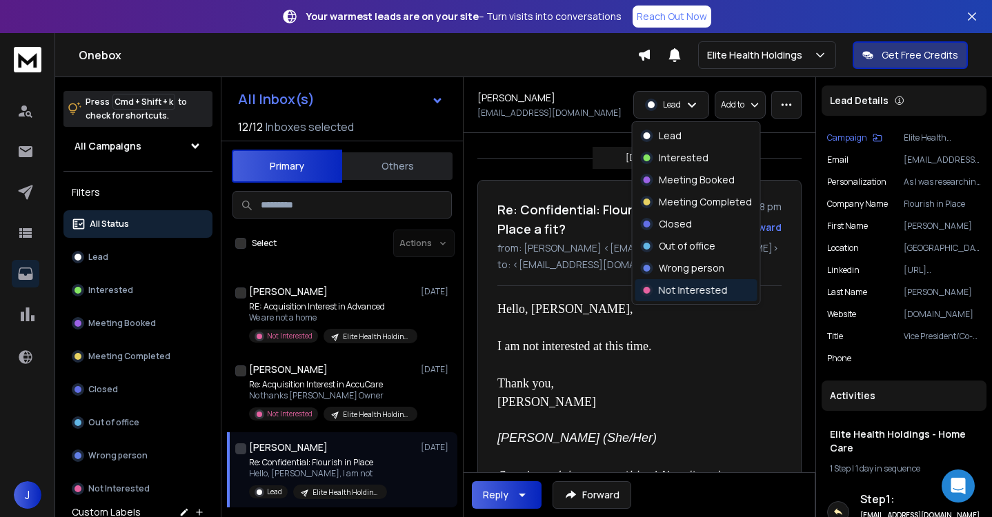
click at [690, 298] on div "Not Interested" at bounding box center [696, 290] width 122 height 22
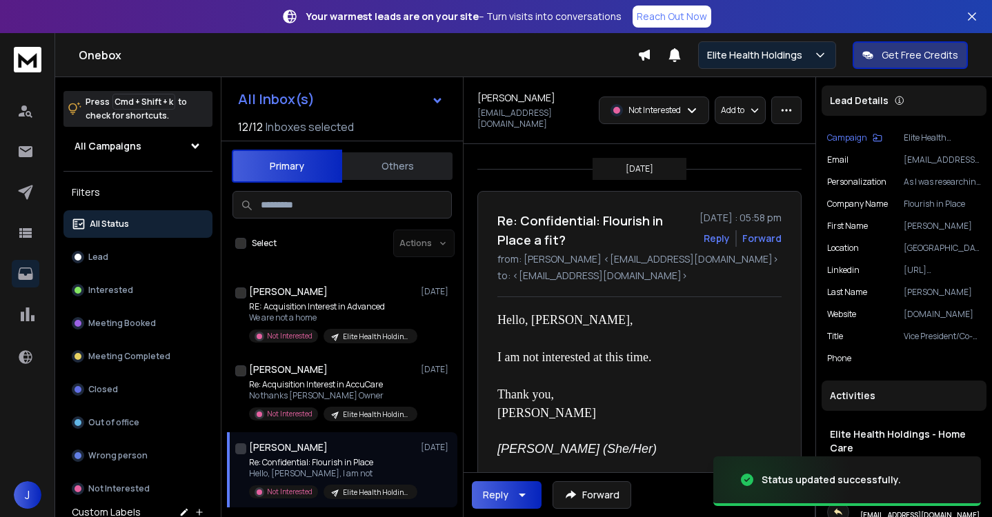
click at [821, 66] on button "Elite Health Holdings" at bounding box center [767, 55] width 138 height 28
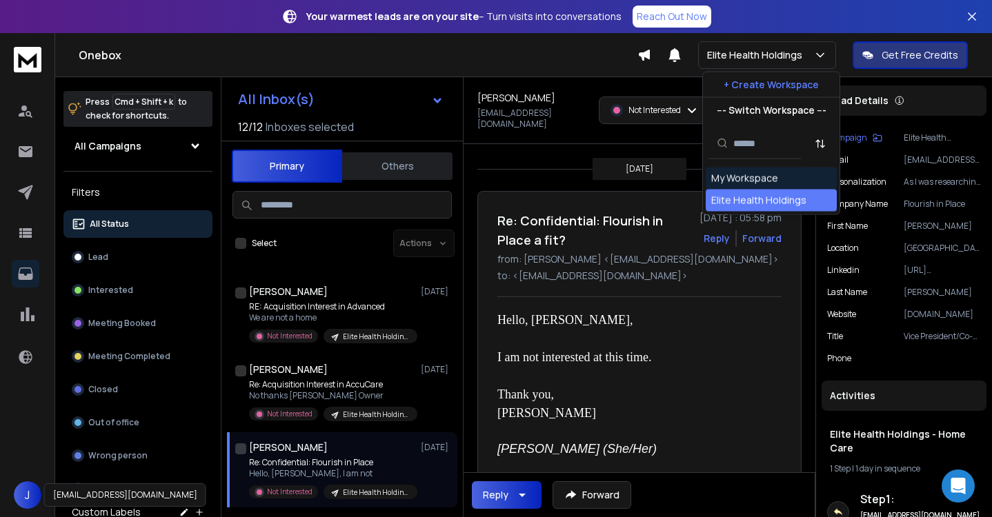
click at [23, 493] on span "J" at bounding box center [28, 495] width 28 height 28
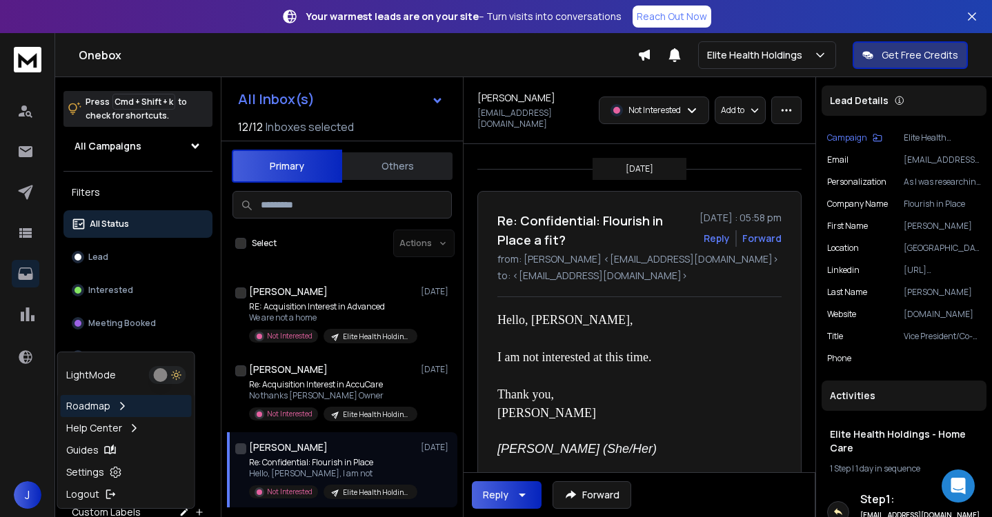
click at [170, 374] on button "button" at bounding box center [167, 375] width 37 height 18
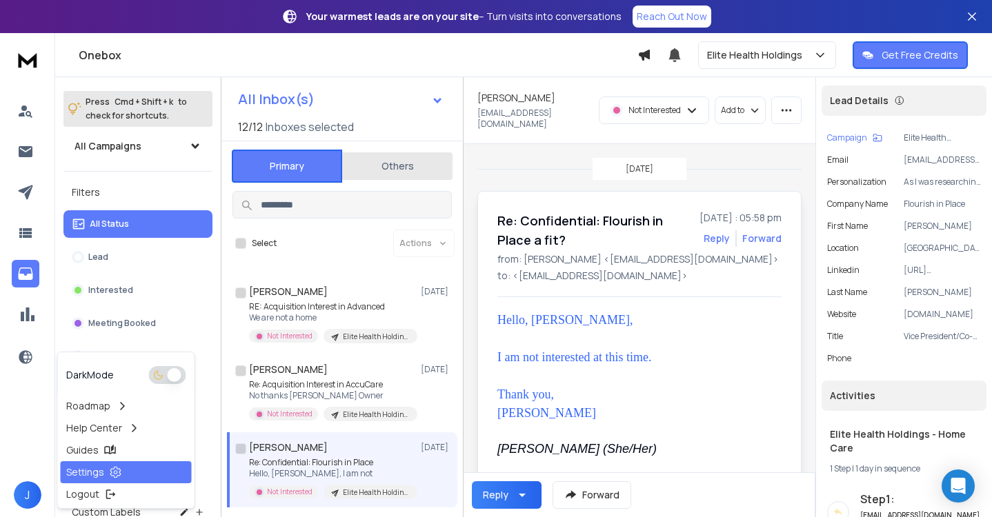
scroll to position [0, 34]
click at [743, 54] on p "Elite Health Holdings" at bounding box center [757, 55] width 101 height 14
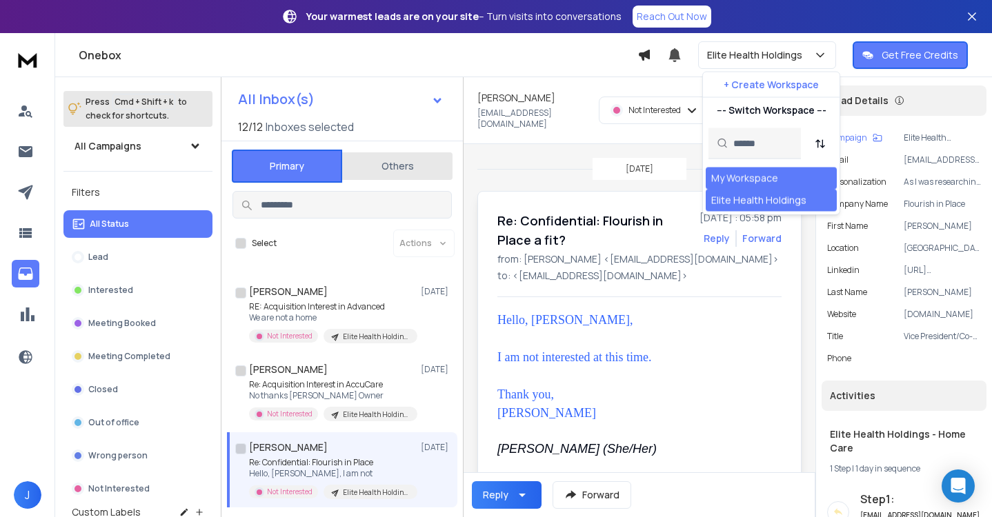
click at [787, 148] on input "text" at bounding box center [762, 143] width 59 height 30
click at [764, 200] on div "Elite Health Holdings" at bounding box center [758, 201] width 95 height 14
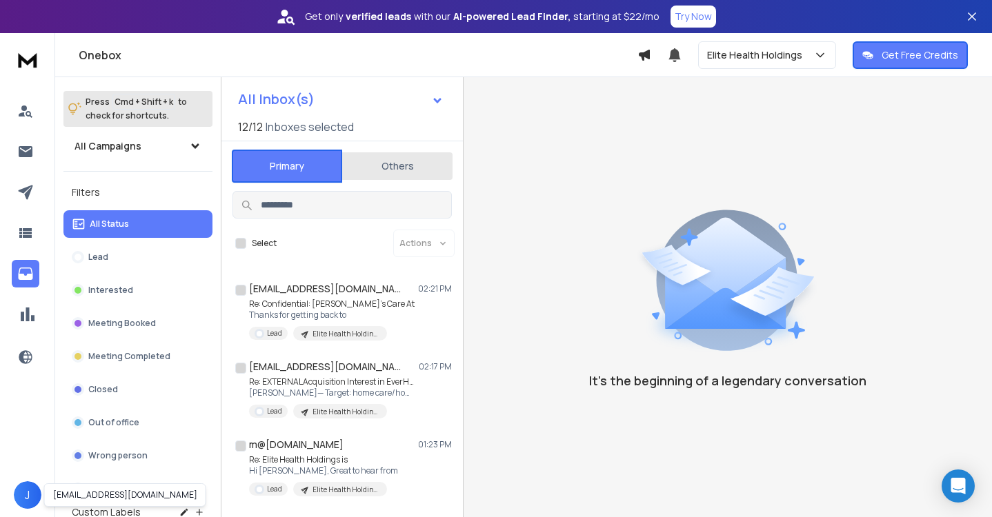
click at [32, 495] on span "J" at bounding box center [28, 495] width 28 height 28
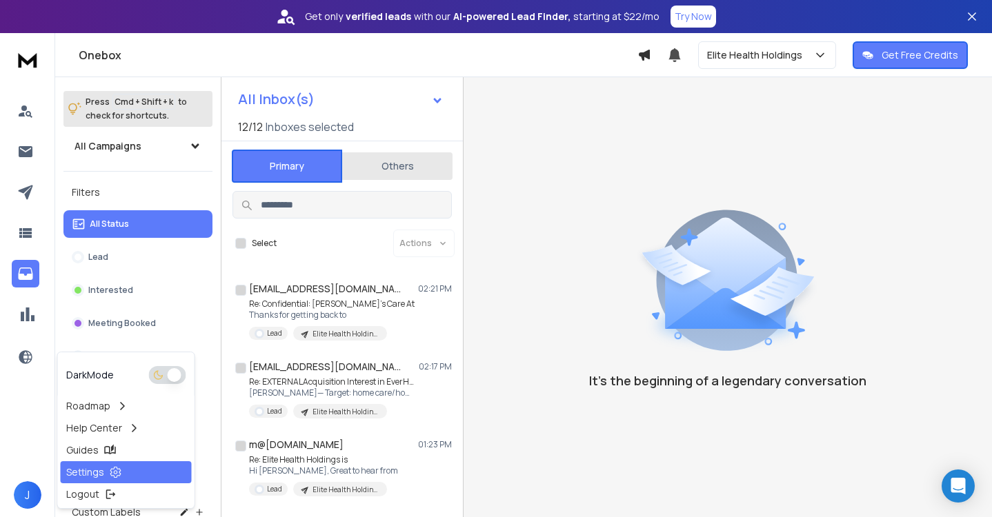
click at [129, 469] on div "Settings" at bounding box center [126, 472] width 131 height 22
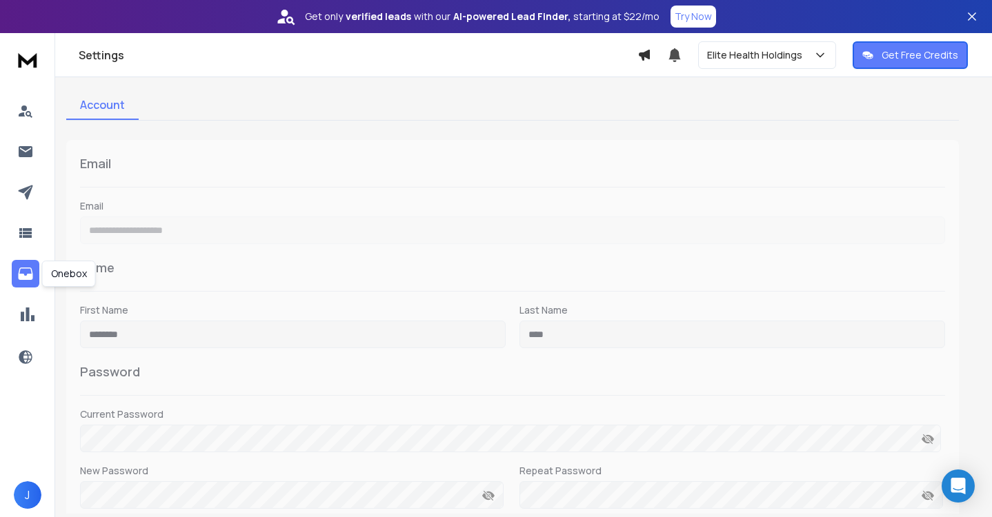
click at [30, 270] on icon at bounding box center [25, 273] width 17 height 17
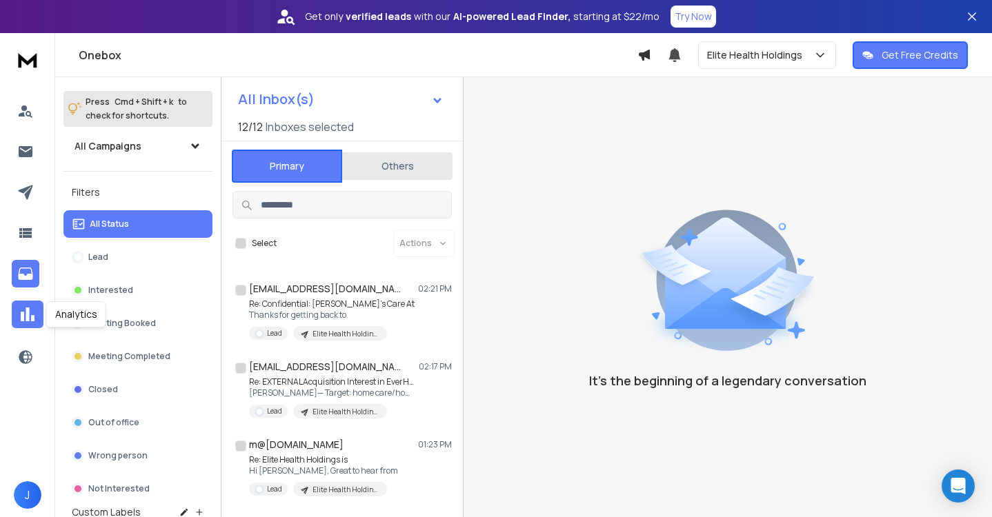
click at [32, 308] on icon at bounding box center [27, 314] width 21 height 21
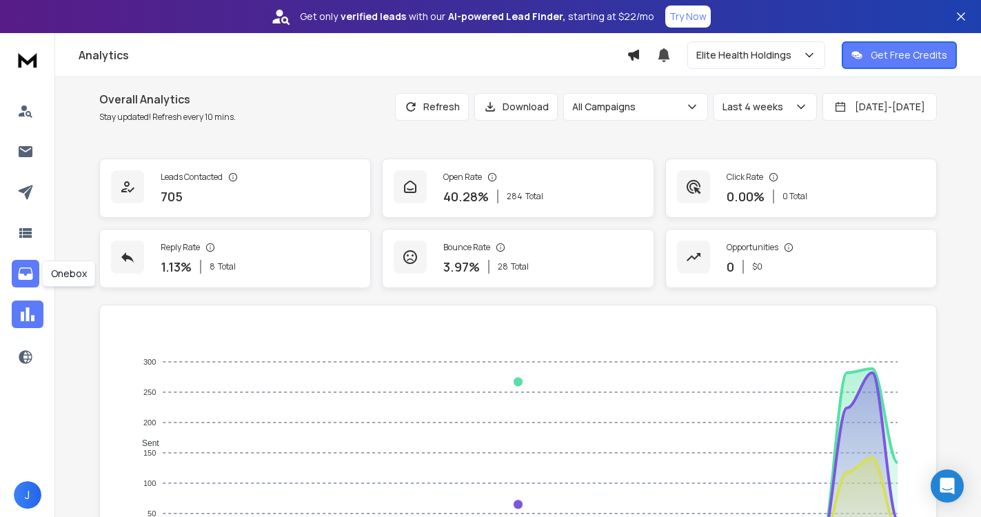
click at [27, 268] on icon at bounding box center [25, 273] width 17 height 17
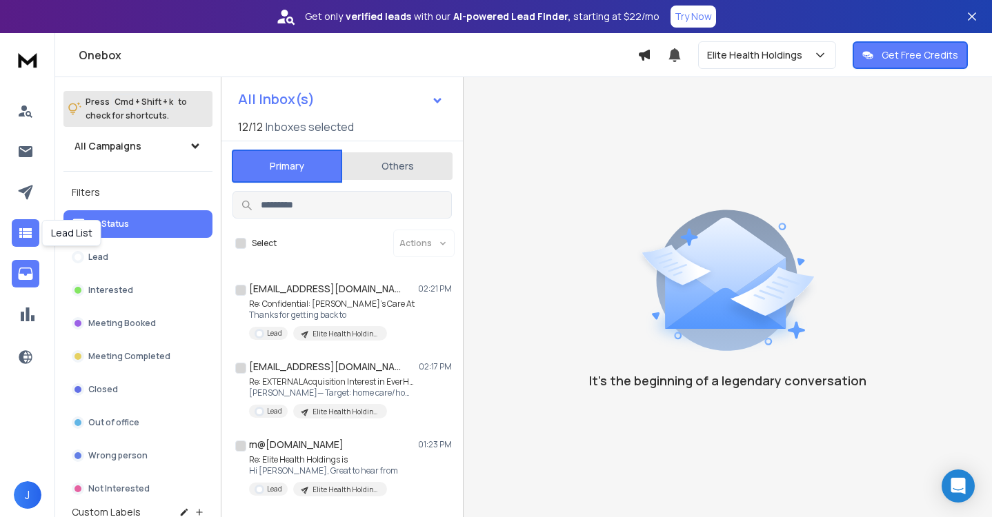
click at [23, 225] on icon at bounding box center [25, 233] width 17 height 17
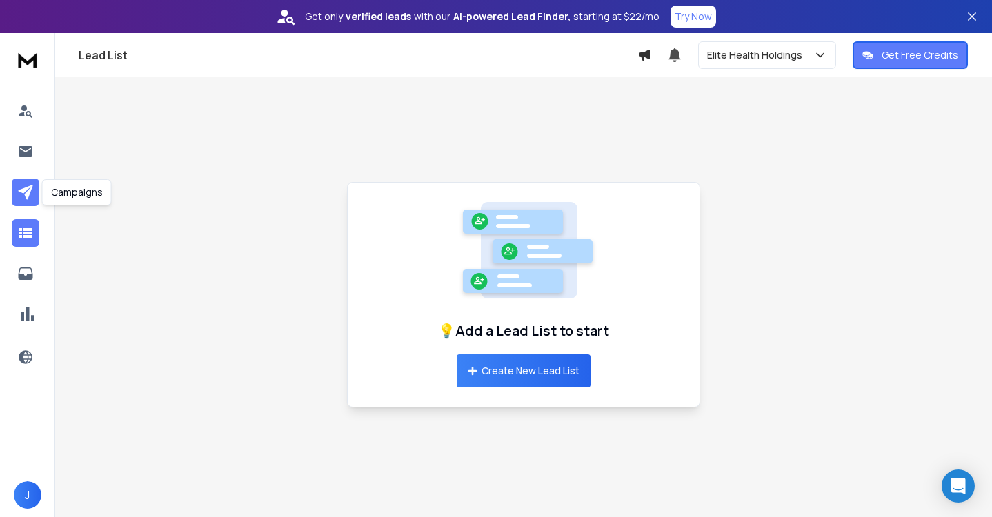
click at [21, 203] on link at bounding box center [26, 193] width 28 height 28
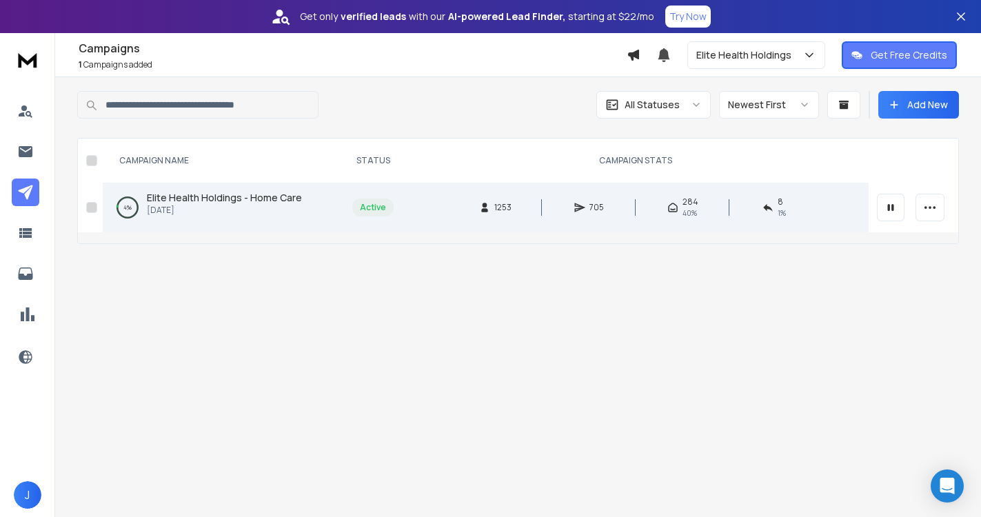
click at [929, 208] on icon "button" at bounding box center [930, 208] width 14 height 14
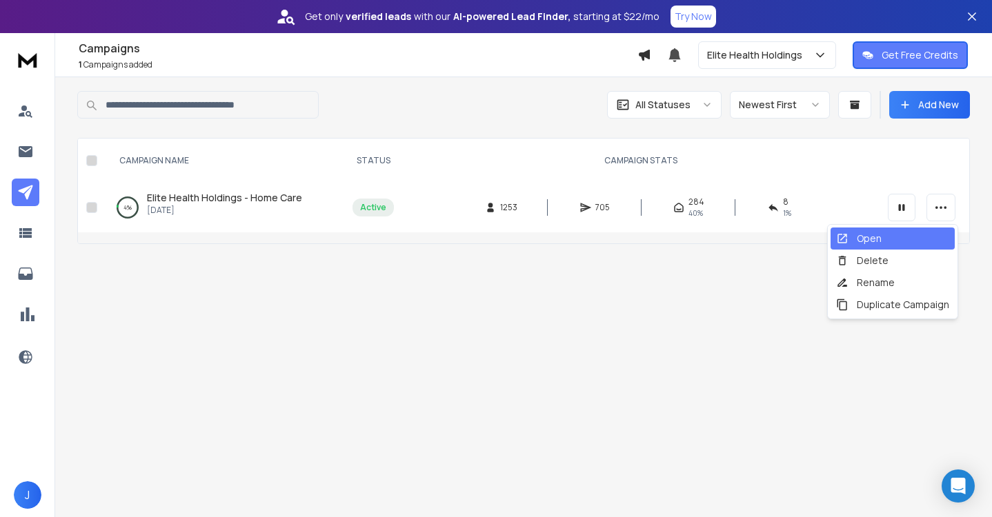
click at [567, 280] on div "Campaigns 1 Campaigns Added All Statuses Newest First Add New CAMPAIGN NAME STA…" at bounding box center [523, 349] width 892 height 517
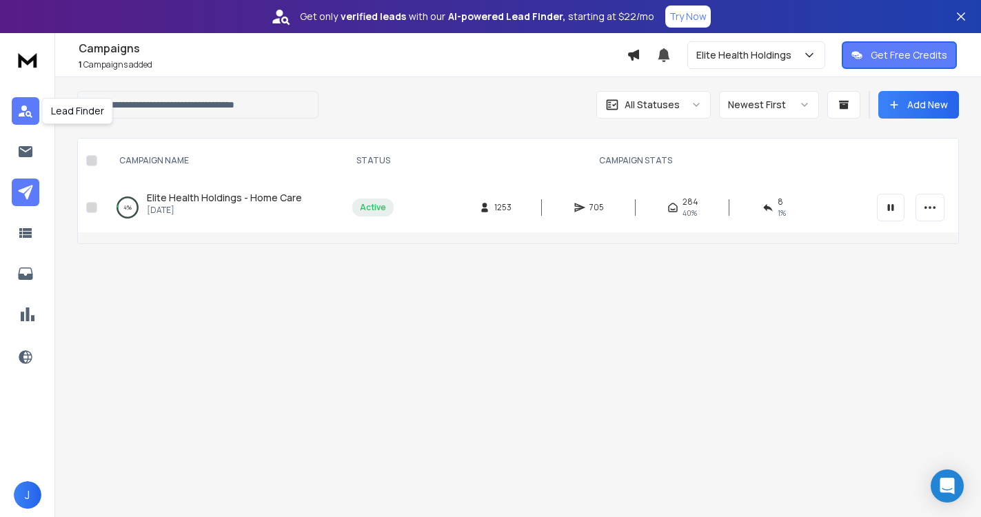
click at [23, 110] on circle at bounding box center [24, 108] width 6 height 6
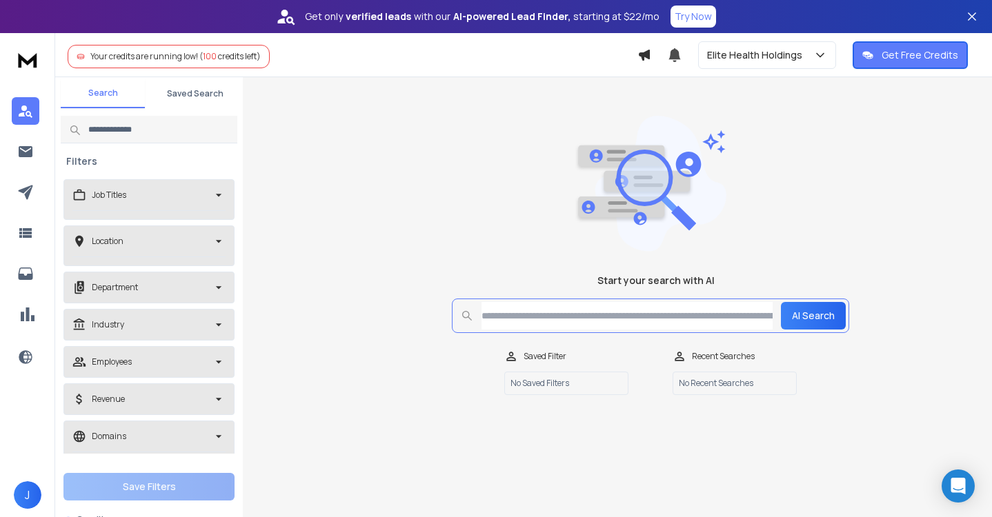
scroll to position [137, 0]
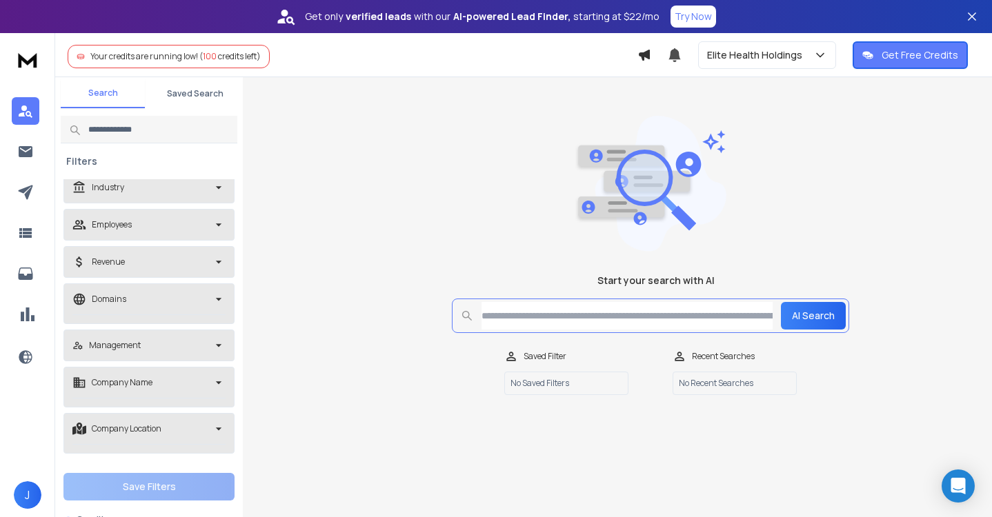
click at [172, 434] on div "Company Location" at bounding box center [148, 429] width 153 height 14
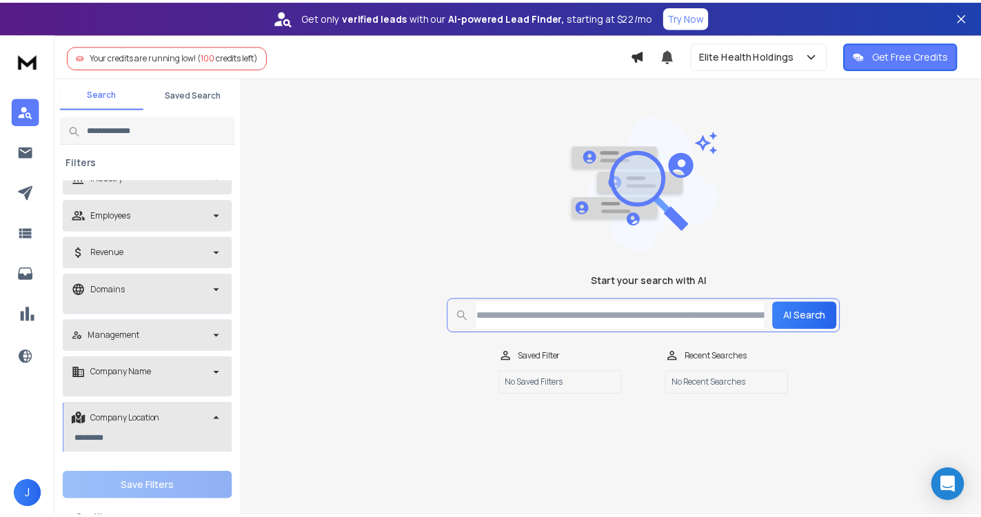
scroll to position [0, 0]
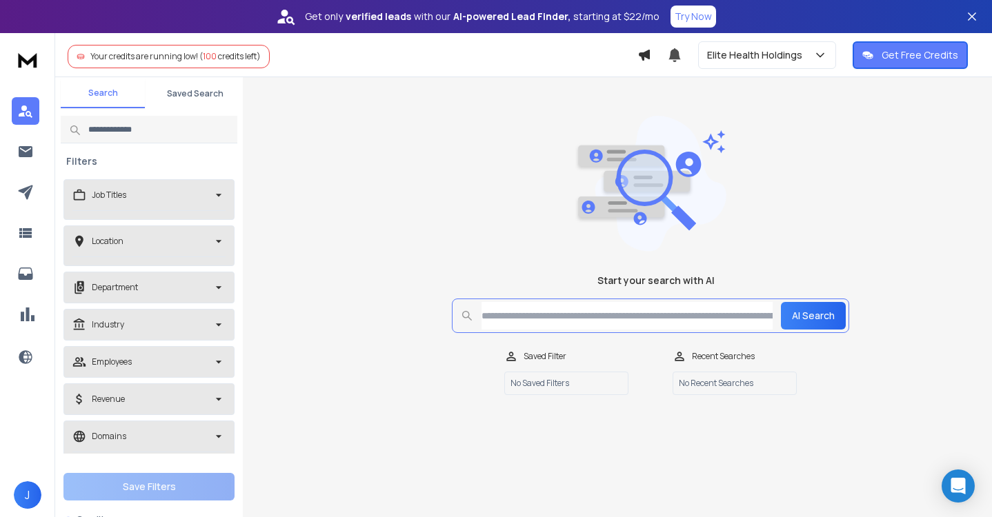
click at [30, 61] on img at bounding box center [28, 60] width 28 height 26
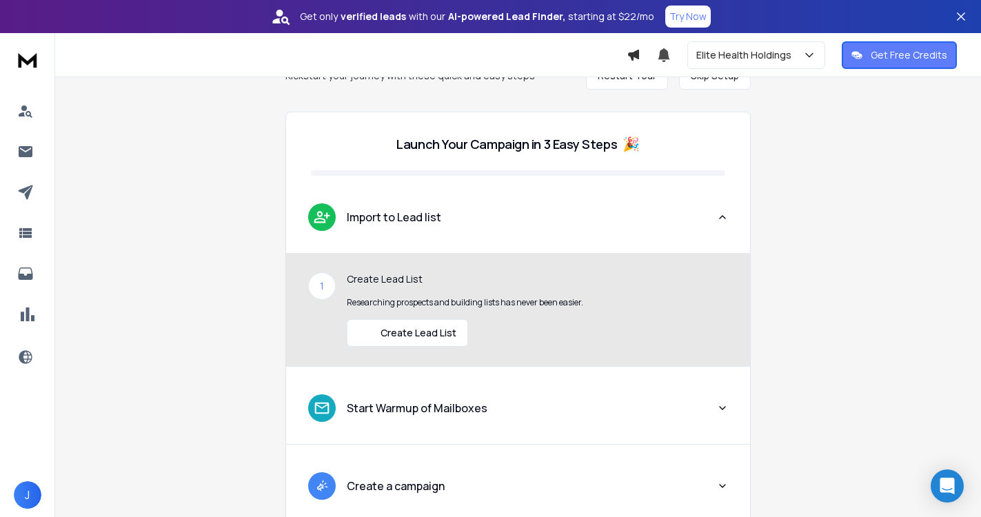
scroll to position [120, 0]
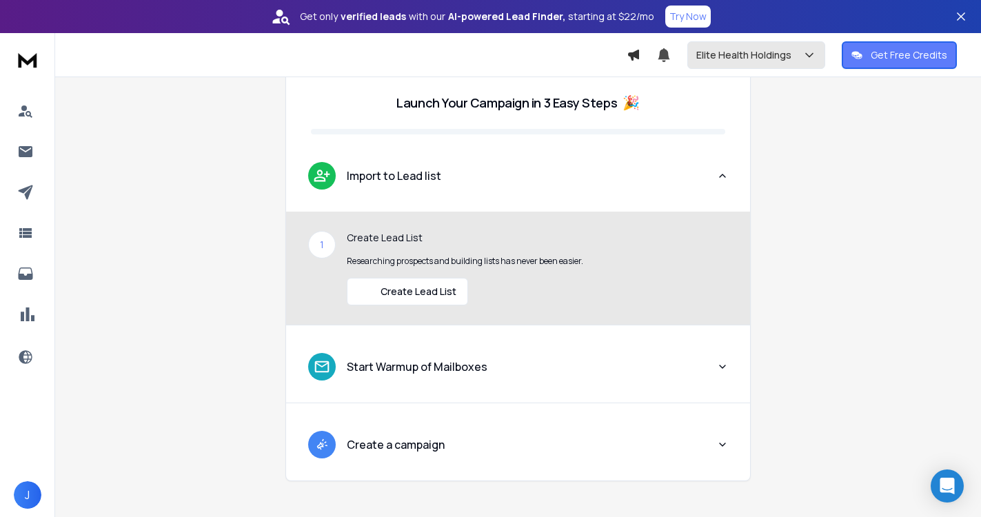
click at [810, 61] on icon "button" at bounding box center [810, 55] width 14 height 14
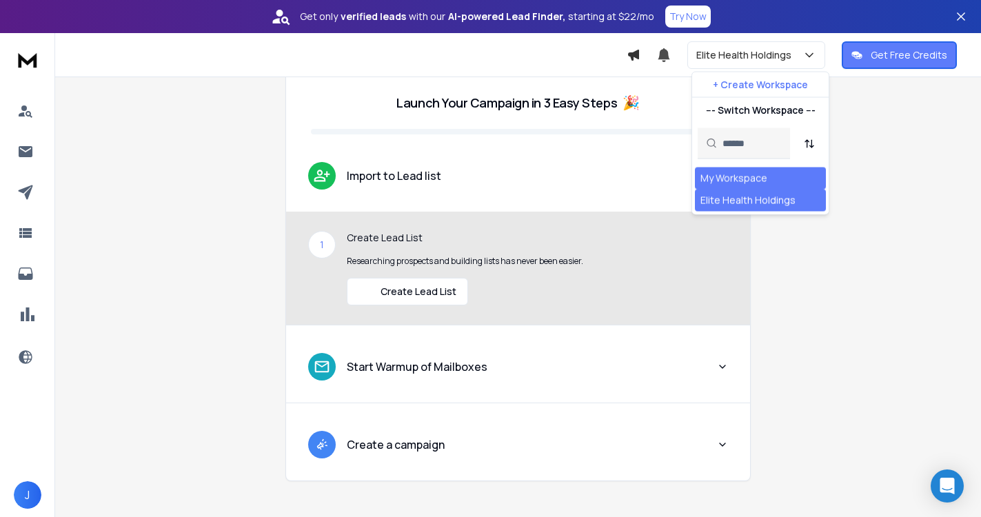
click at [878, 123] on div "Hello [PERSON_NAME] , Welcome to ReachInbox Kickstart your journey with these q…" at bounding box center [518, 237] width 882 height 532
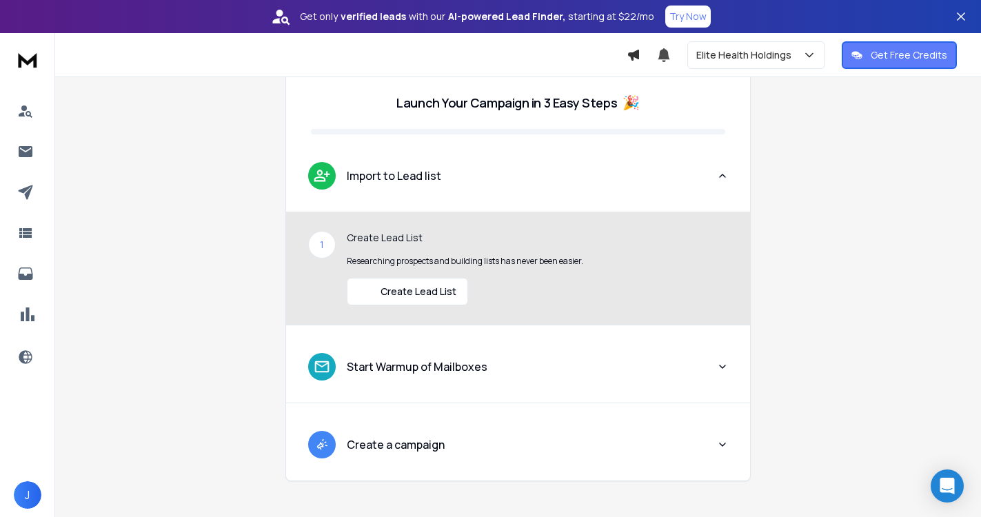
click at [960, 21] on icon at bounding box center [961, 16] width 12 height 12
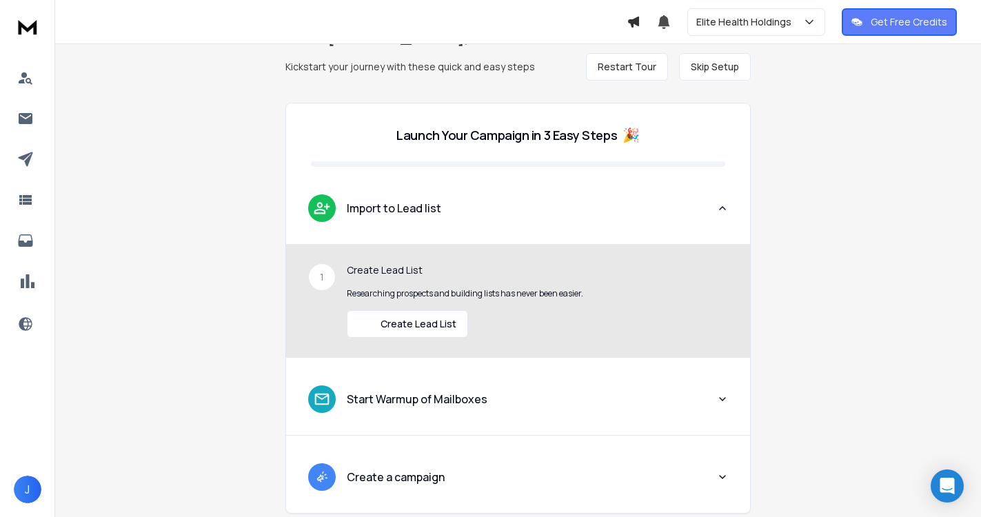
scroll to position [87, 0]
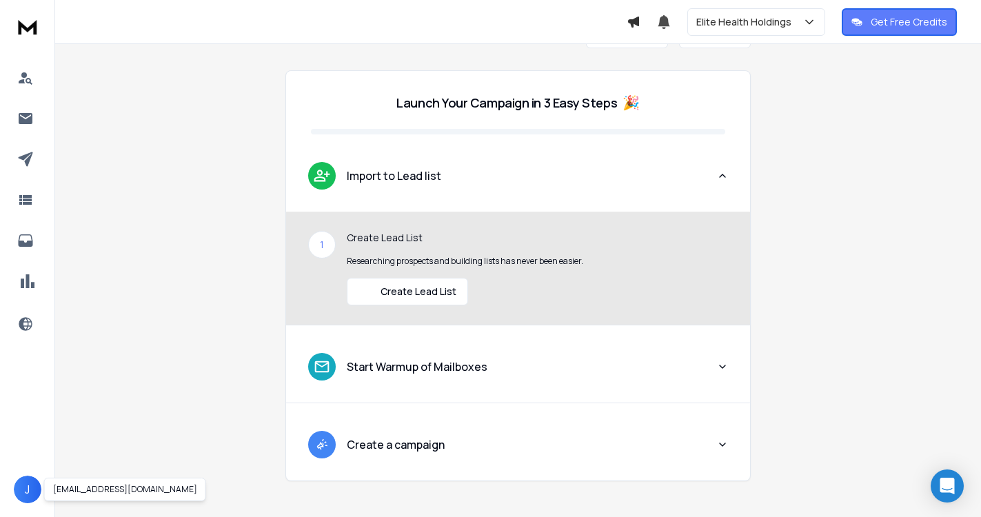
click at [28, 480] on span "J" at bounding box center [28, 490] width 28 height 28
